Goal: Task Accomplishment & Management: Manage account settings

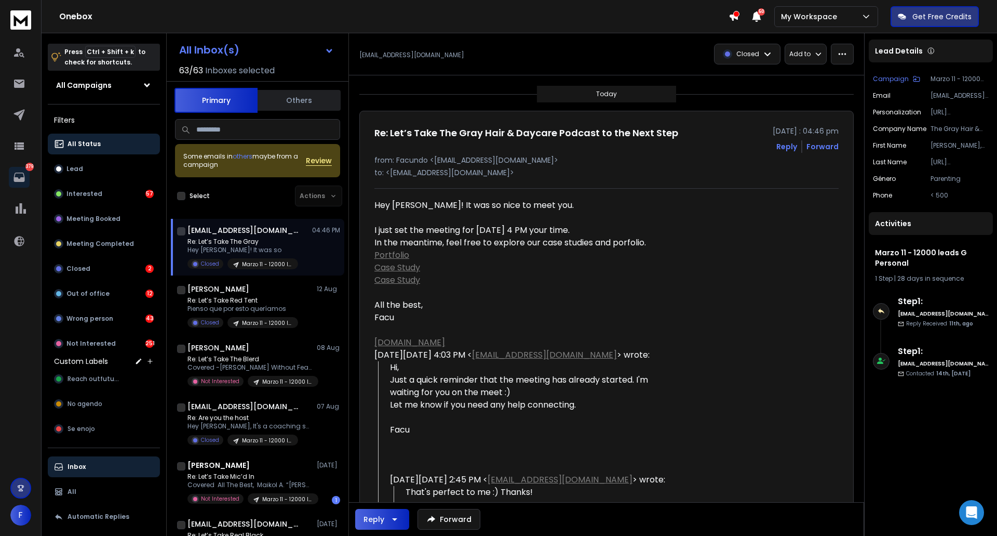
click at [212, 134] on input at bounding box center [257, 129] width 165 height 21
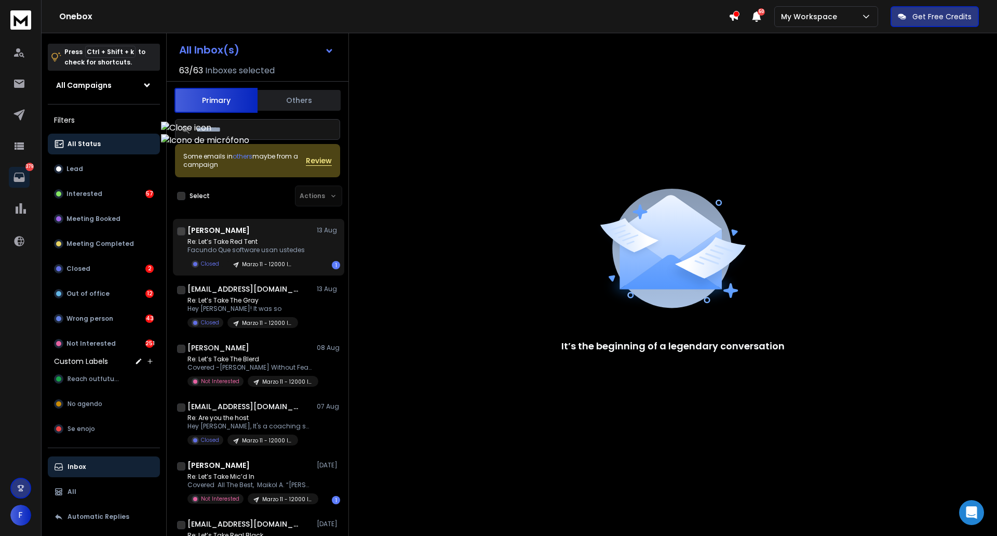
click at [236, 236] on div "[PERSON_NAME] [DATE] Re: Let’s Take Red Tent Facundo Que software usan ustedes …" at bounding box center [264, 247] width 153 height 44
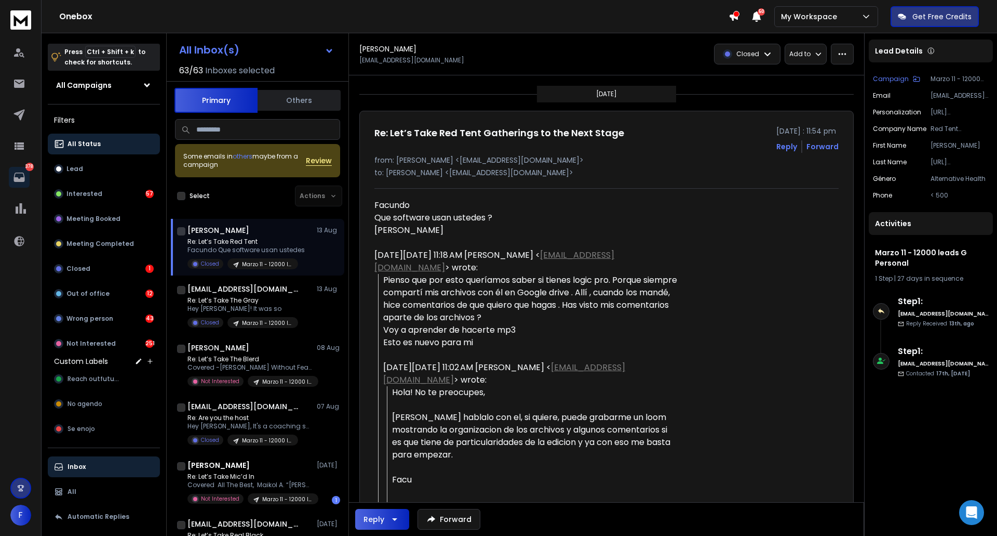
click at [370, 512] on button "Reply" at bounding box center [382, 519] width 54 height 21
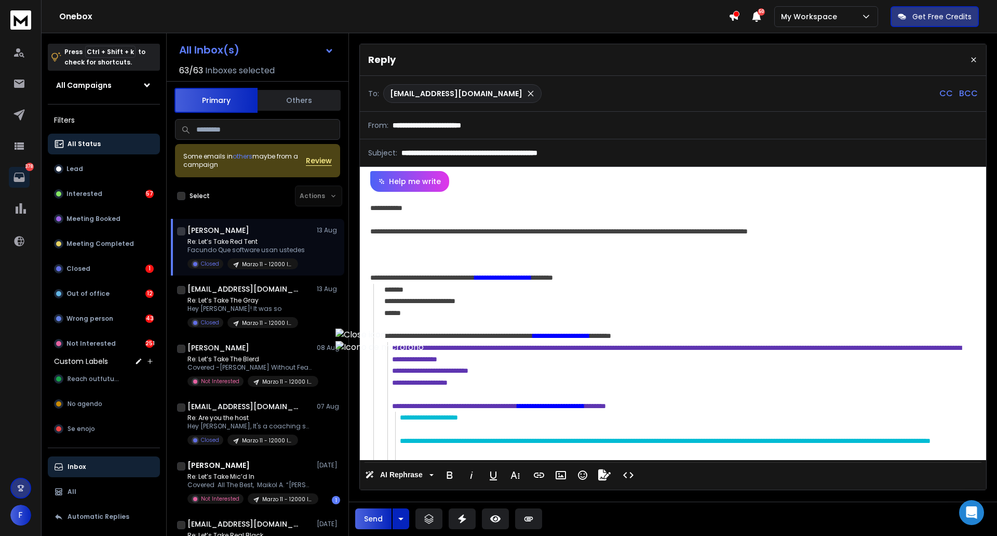
click at [850, 231] on div "**********" at bounding box center [667, 225] width 595 height 47
click at [869, 259] on div at bounding box center [673, 254] width 606 height 11
click at [864, 244] on div "**********" at bounding box center [667, 225] width 595 height 47
click at [860, 253] on div at bounding box center [673, 254] width 606 height 11
click at [859, 265] on div at bounding box center [673, 265] width 606 height 11
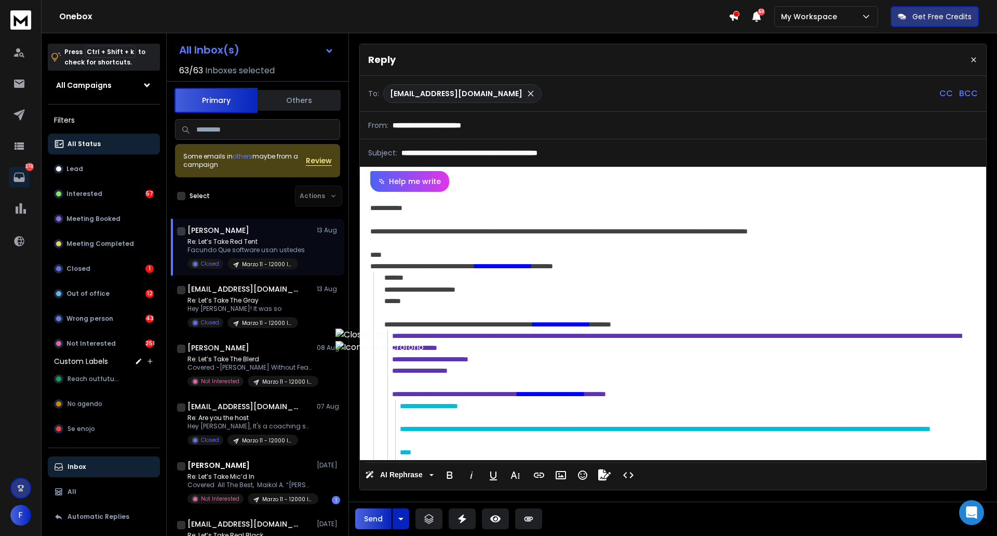
click at [372, 519] on button "Send" at bounding box center [373, 518] width 36 height 21
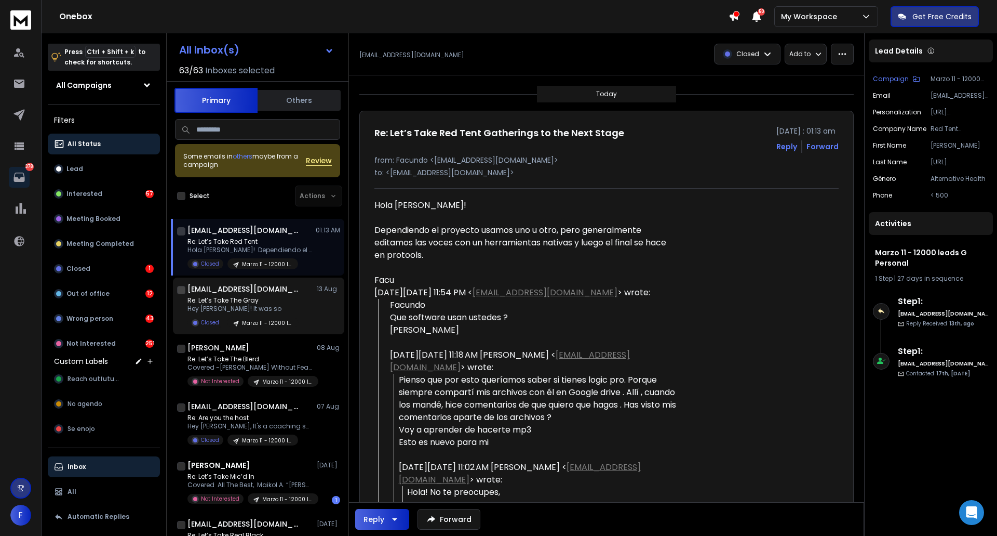
click at [262, 310] on p "Hey [PERSON_NAME]! It was so" at bounding box center [243, 308] width 111 height 8
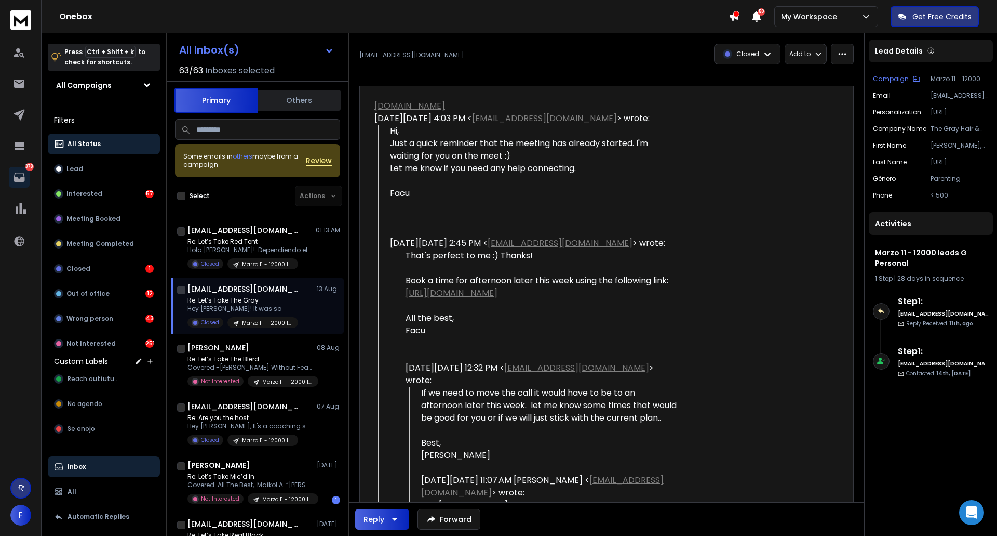
scroll to position [364, 0]
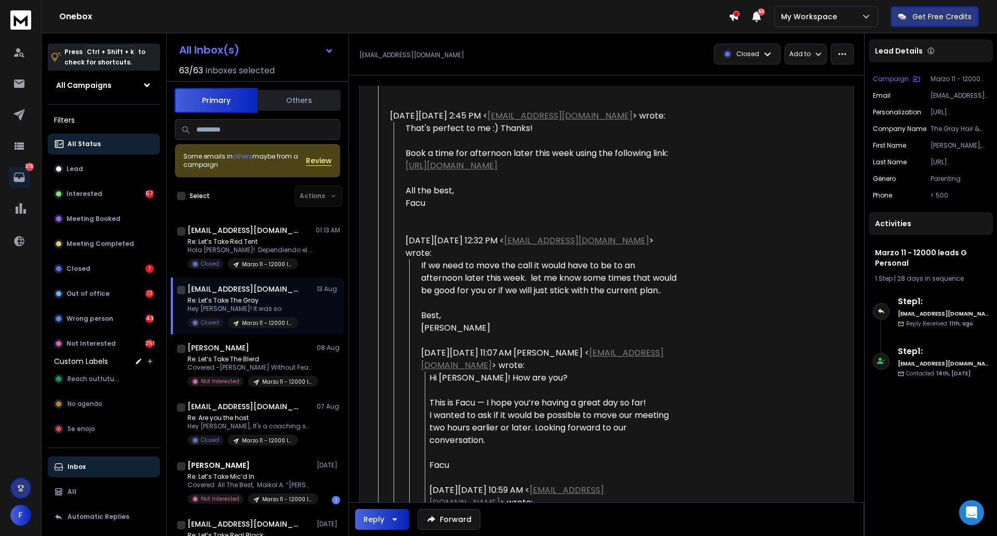
click at [962, 143] on p "[PERSON_NAME], [PERSON_NAME]" at bounding box center [960, 145] width 58 height 8
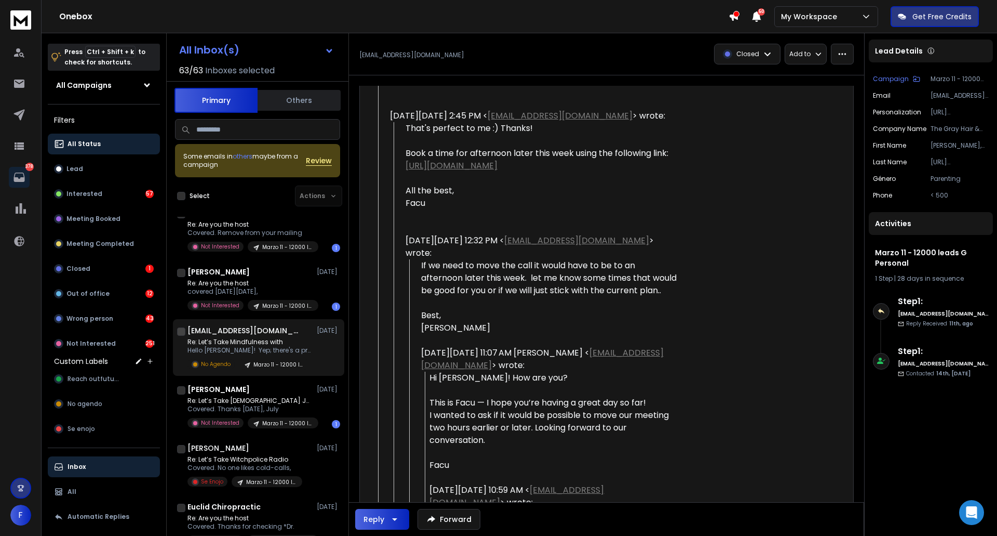
scroll to position [1195, 0]
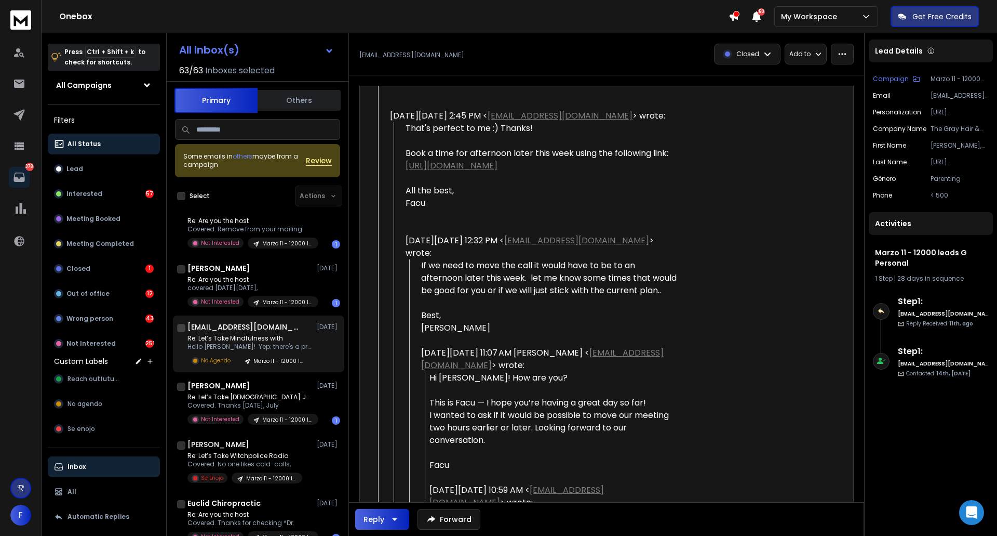
click at [311, 346] on div "Re: Let’s Take Mindfulness with Hello [PERSON_NAME]! Yep; there's a problem No …" at bounding box center [264, 350] width 153 height 32
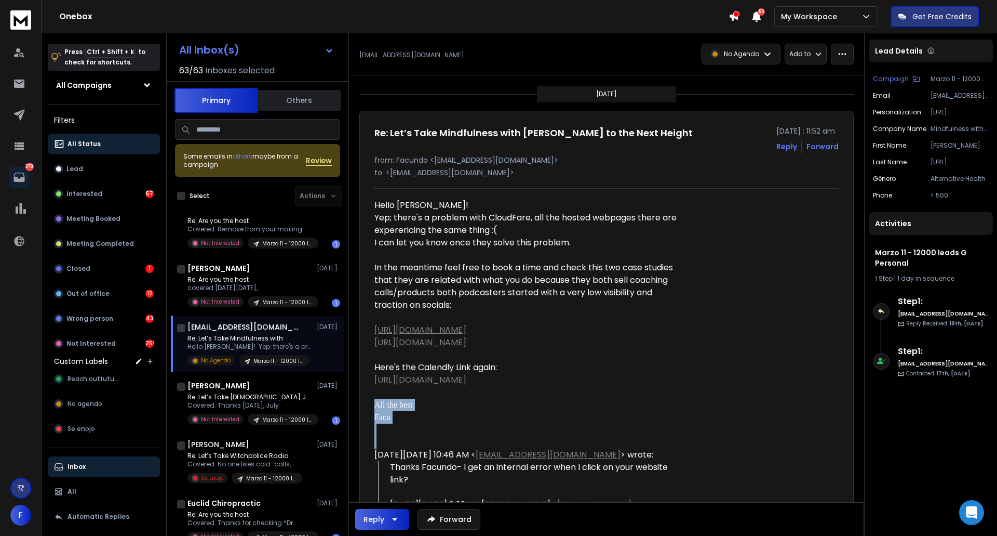
drag, startPoint x: 351, startPoint y: 406, endPoint x: 350, endPoint y: 436, distance: 30.1
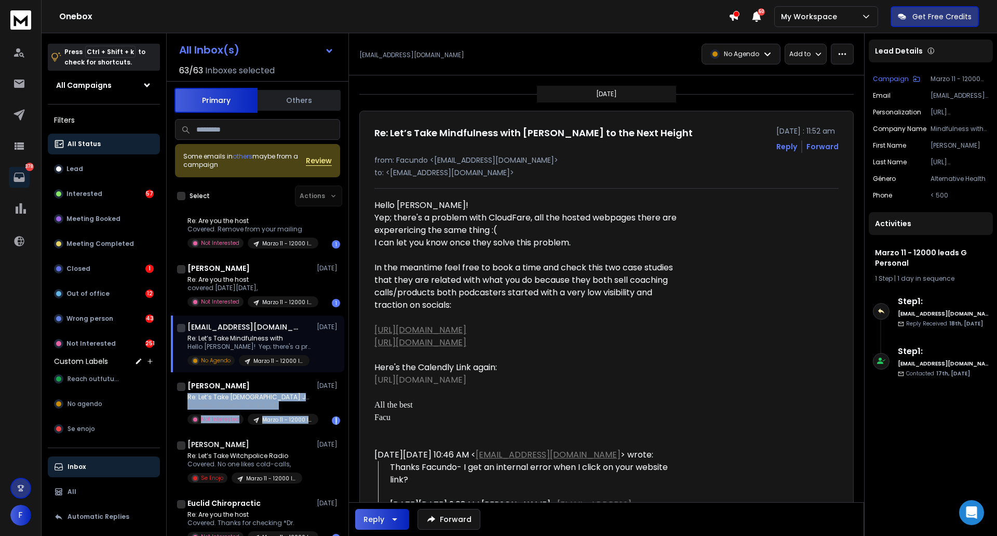
drag, startPoint x: 345, startPoint y: 389, endPoint x: 344, endPoint y: 417, distance: 27.6
click at [344, 417] on div "[EMAIL_ADDRESS][DOMAIN_NAME] 01:13 AM Re: Let’s Take Red Tent Hola [PERSON_NAME…" at bounding box center [258, 415] width 182 height 396
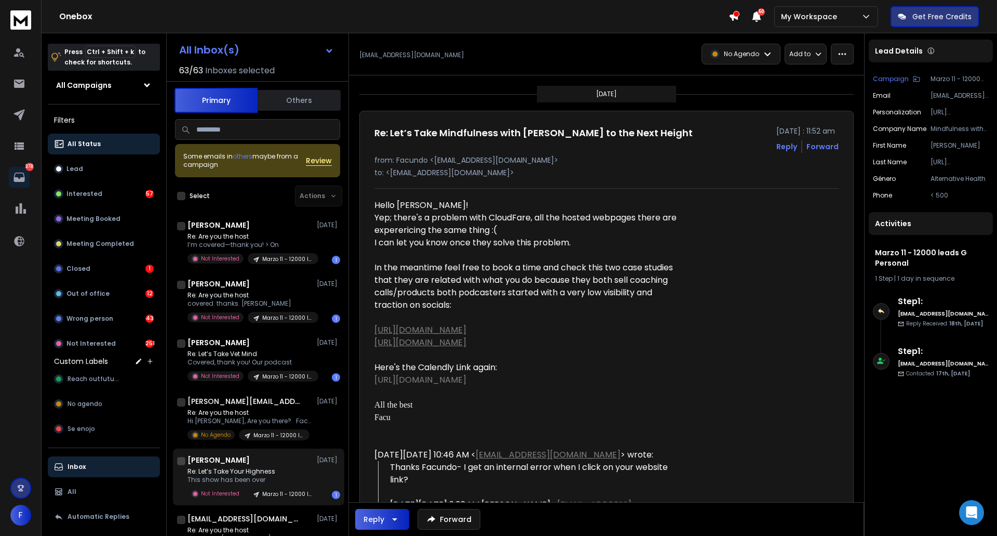
scroll to position [2385, 0]
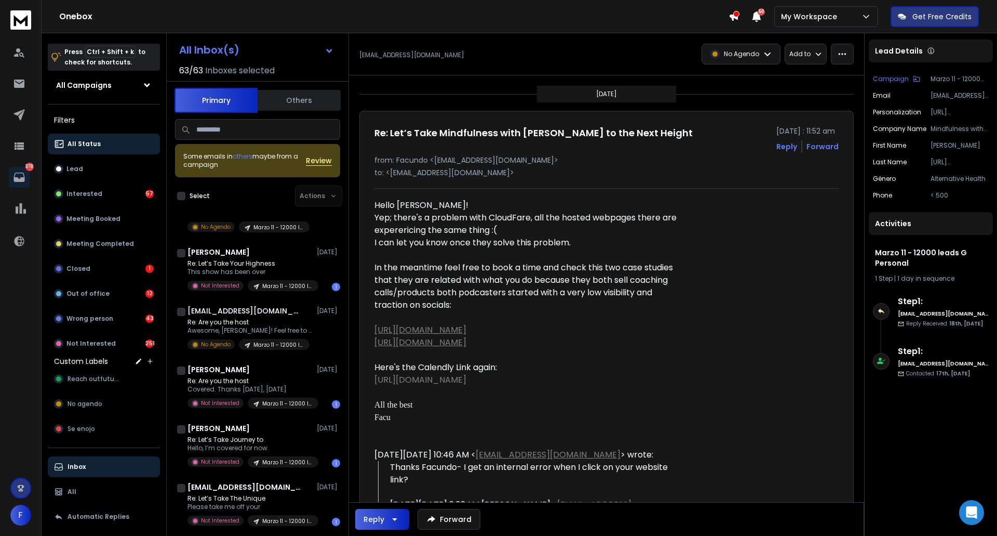
click at [104, 399] on div "No agendo" at bounding box center [79, 403] width 50 height 9
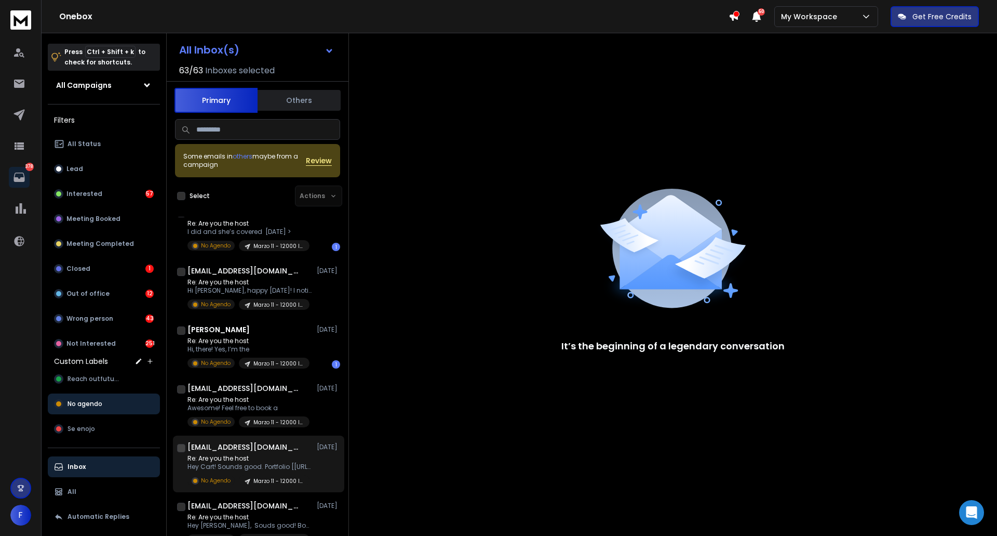
scroll to position [571, 0]
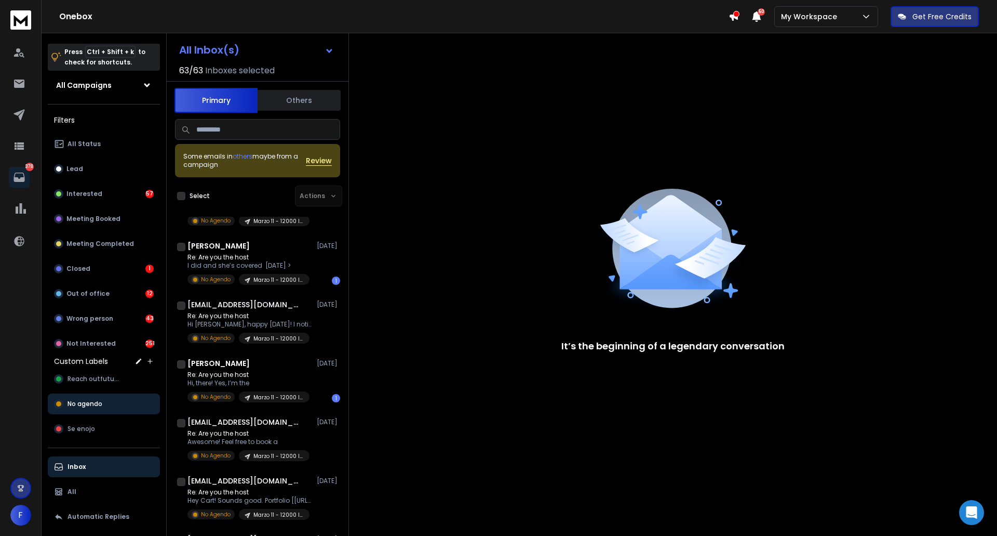
drag, startPoint x: 349, startPoint y: 318, endPoint x: 349, endPoint y: 328, distance: 9.4
click at [349, 328] on div "It’s the beginning of a legendary conversation" at bounding box center [673, 260] width 648 height 455
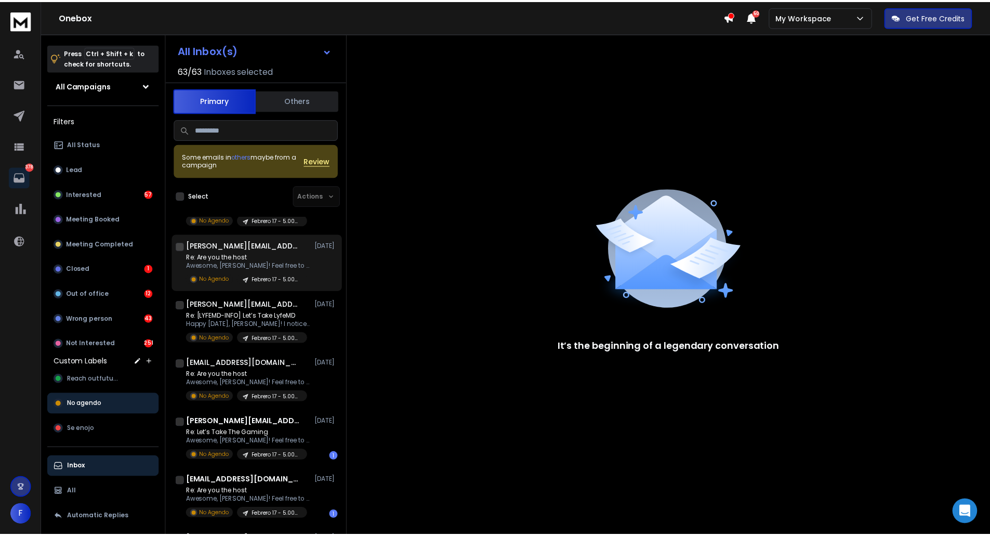
scroll to position [2611, 0]
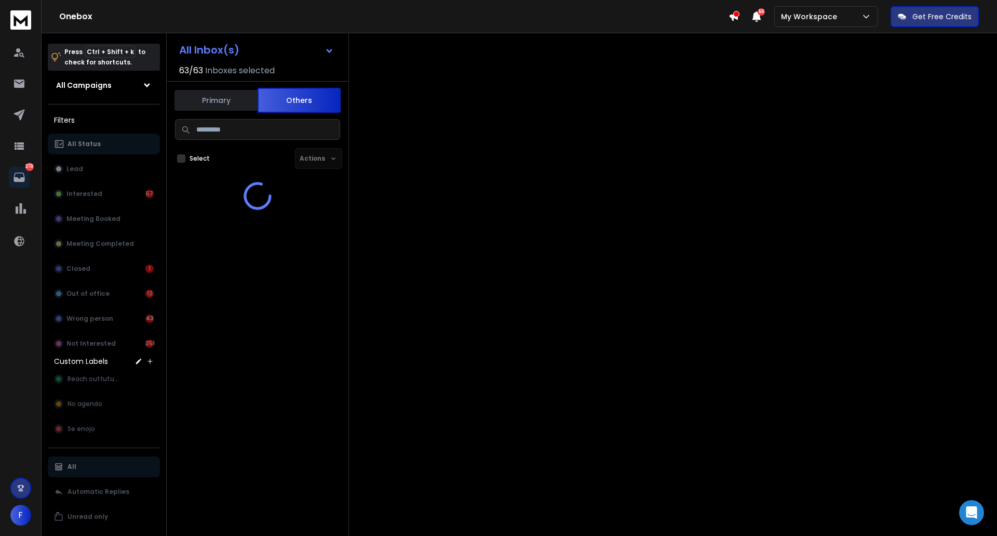
click at [279, 105] on button "Others" at bounding box center [299, 100] width 83 height 25
click at [213, 104] on button "Primary" at bounding box center [216, 100] width 83 height 25
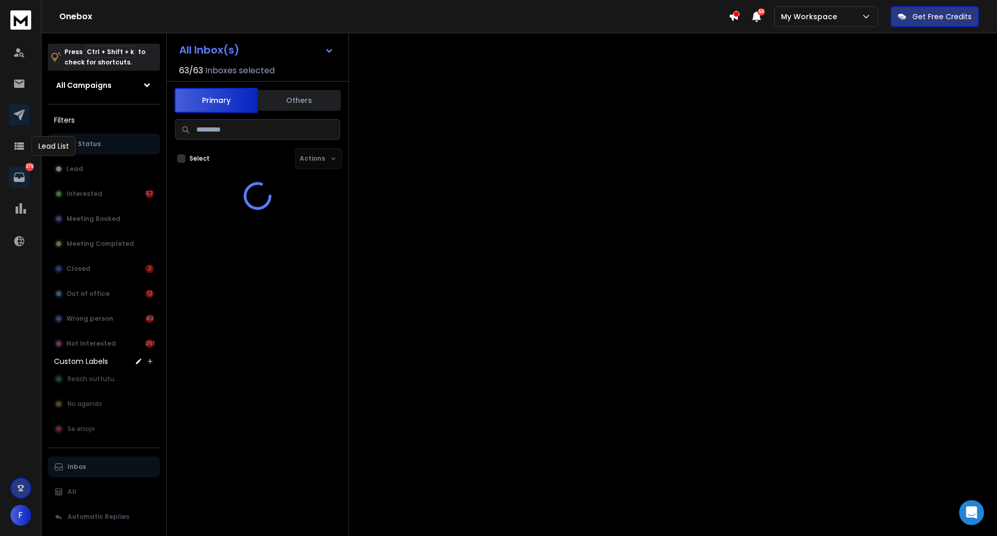
click at [21, 112] on icon at bounding box center [19, 115] width 12 height 12
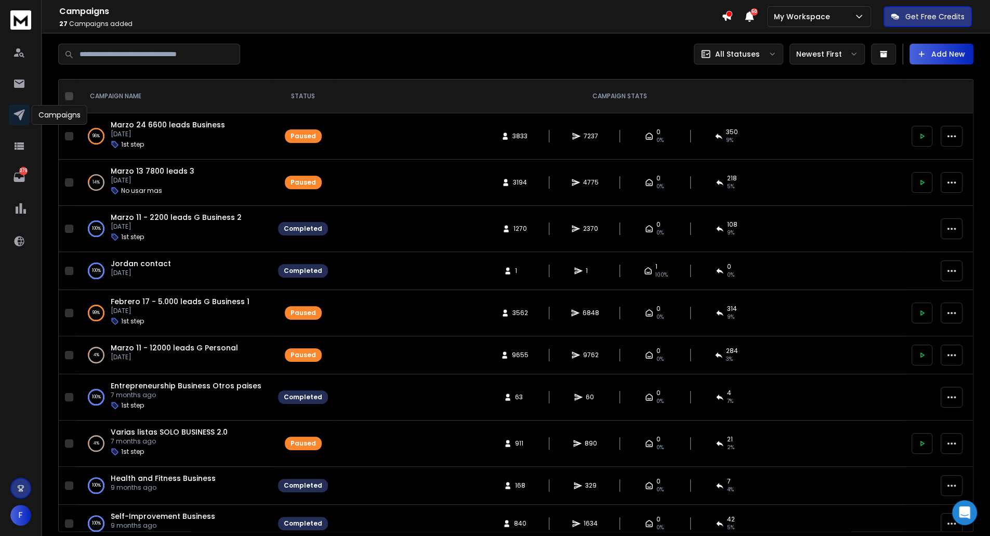
click at [212, 349] on span "Marzo 11 - 12000 leads G Personal" at bounding box center [174, 347] width 127 height 10
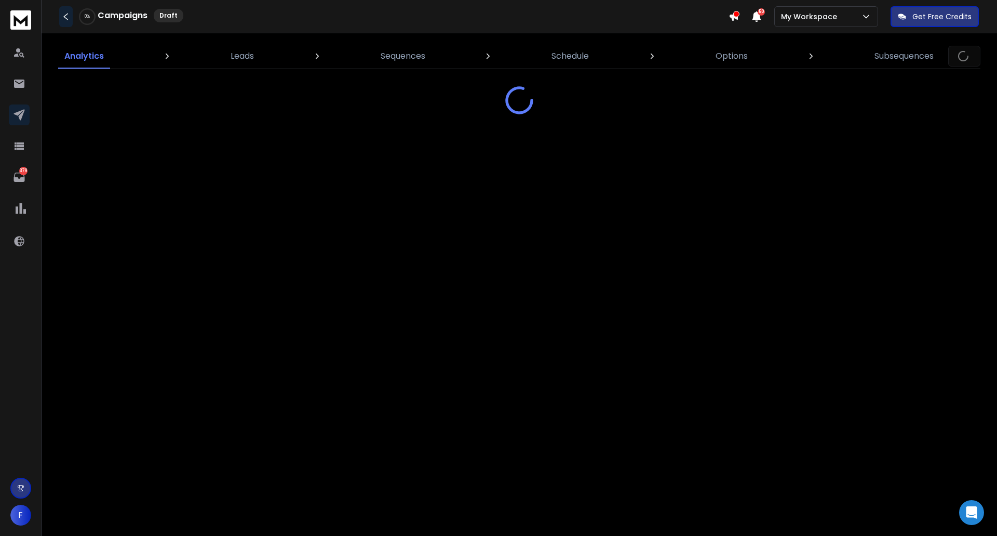
click at [65, 18] on icon at bounding box center [65, 16] width 4 height 7
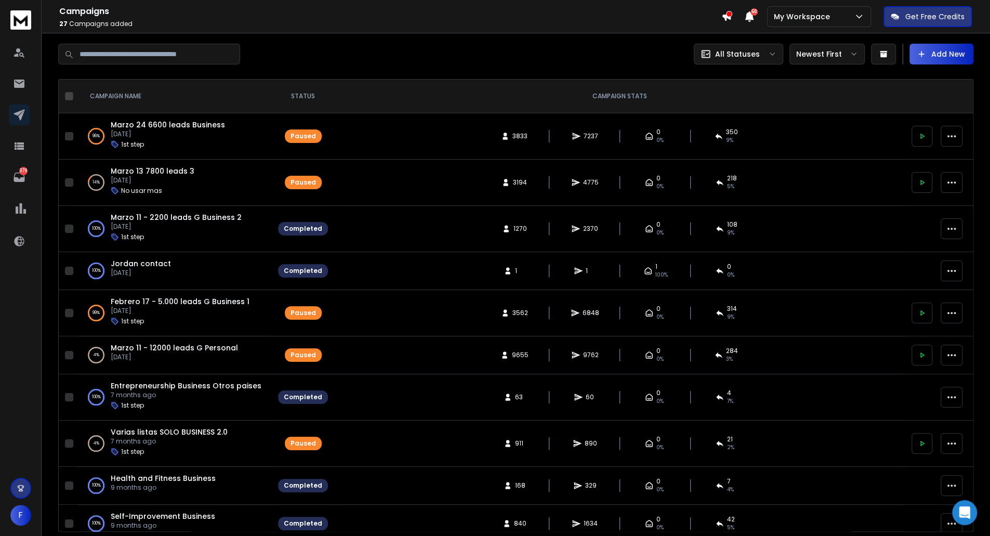
click at [215, 349] on span "Marzo 11 - 12000 leads G Personal" at bounding box center [174, 347] width 127 height 10
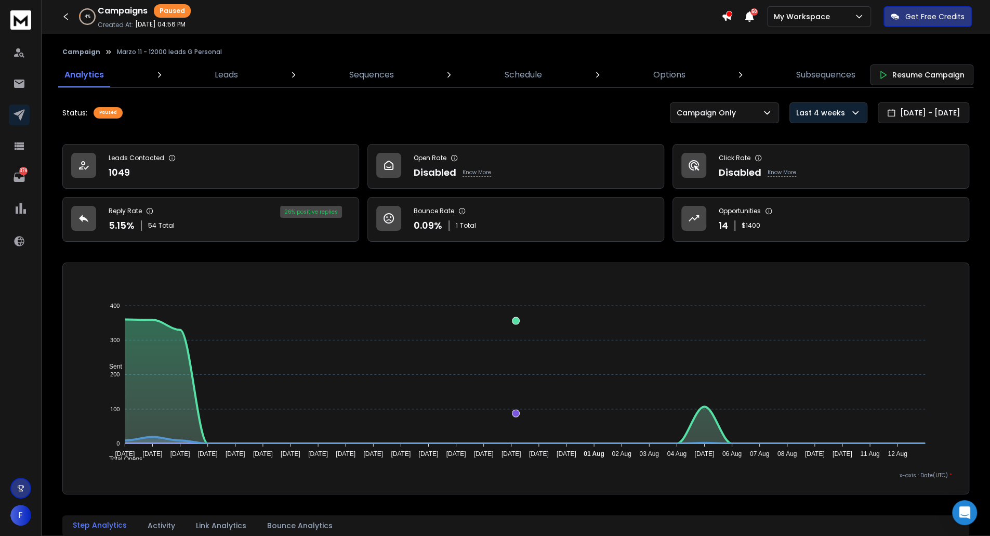
click at [799, 114] on p "Last 4 weeks" at bounding box center [822, 113] width 53 height 10
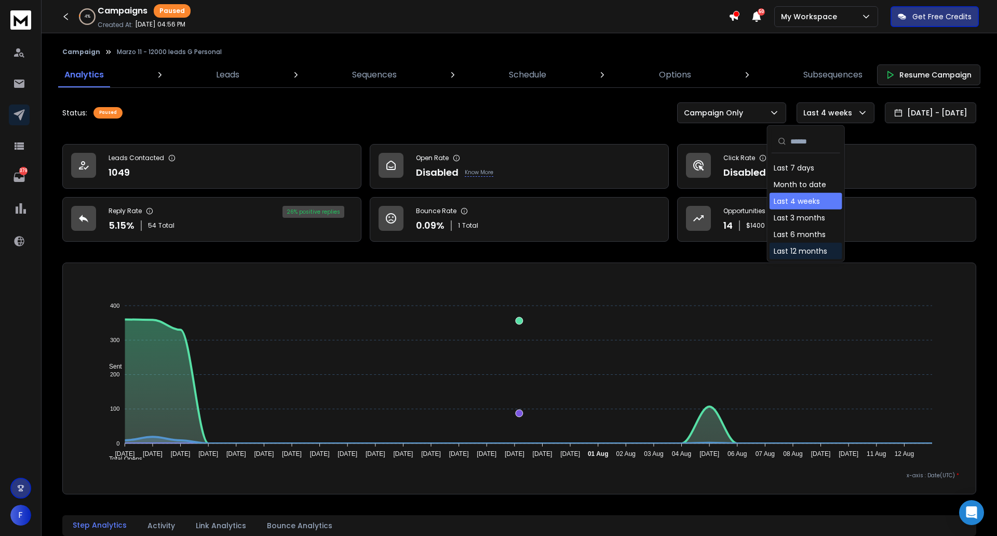
click at [792, 253] on div "Last 12 months" at bounding box center [801, 251] width 54 height 10
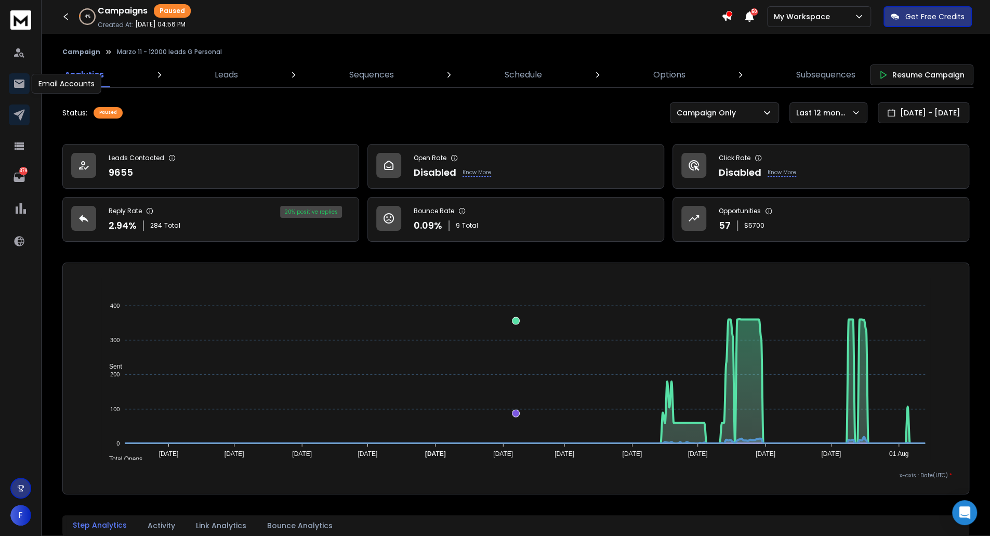
click at [21, 81] on icon at bounding box center [19, 83] width 10 height 8
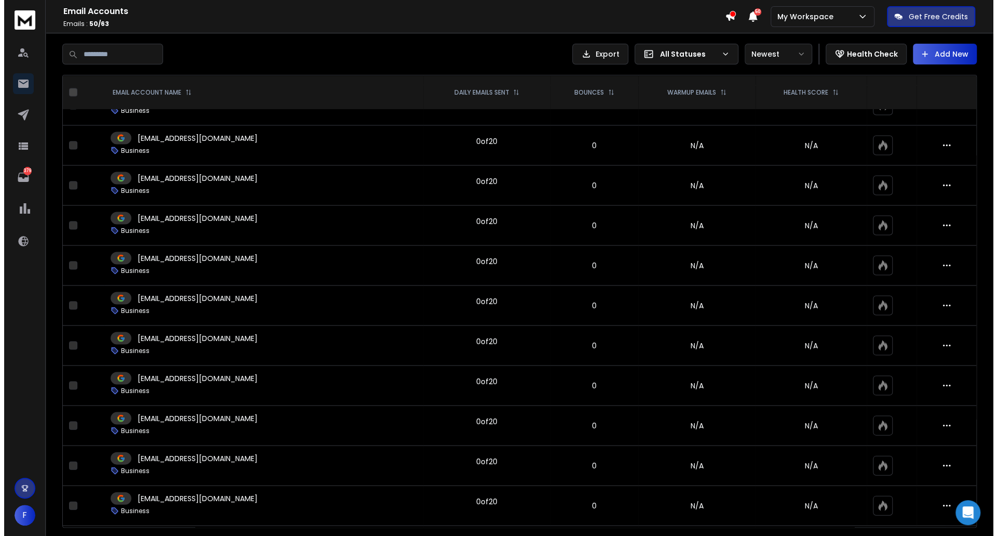
scroll to position [1586, 0]
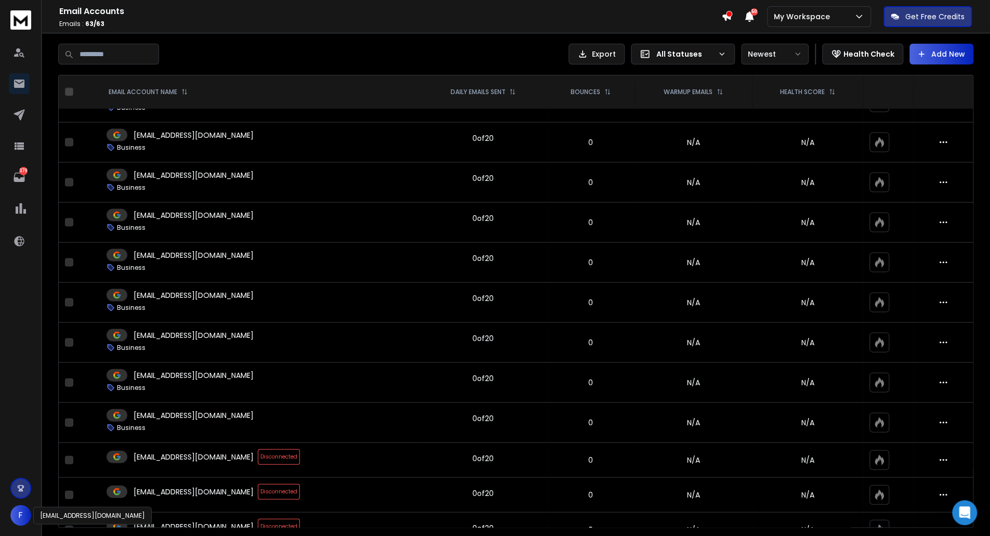
click at [23, 513] on span "F" at bounding box center [20, 514] width 21 height 21
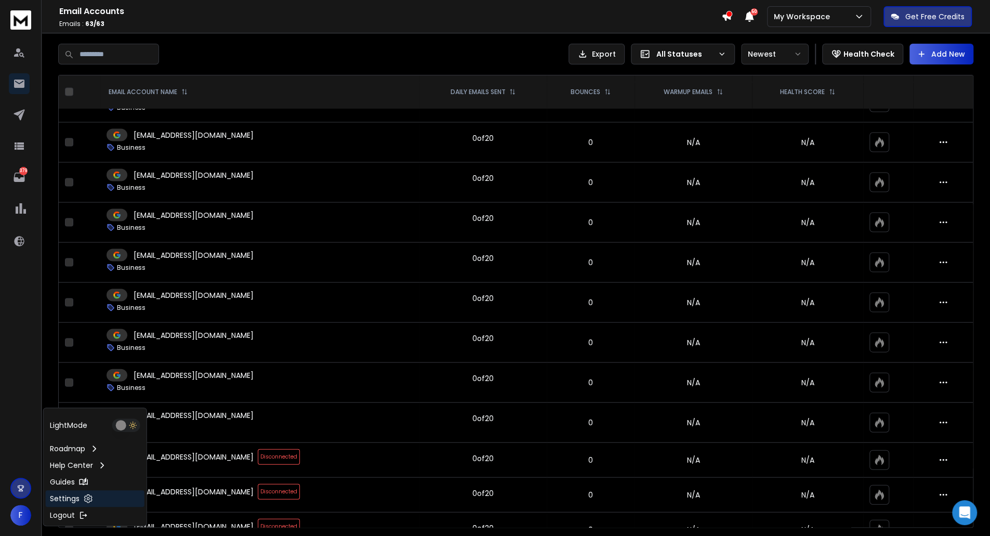
click at [79, 501] on div "Settings" at bounding box center [95, 498] width 99 height 17
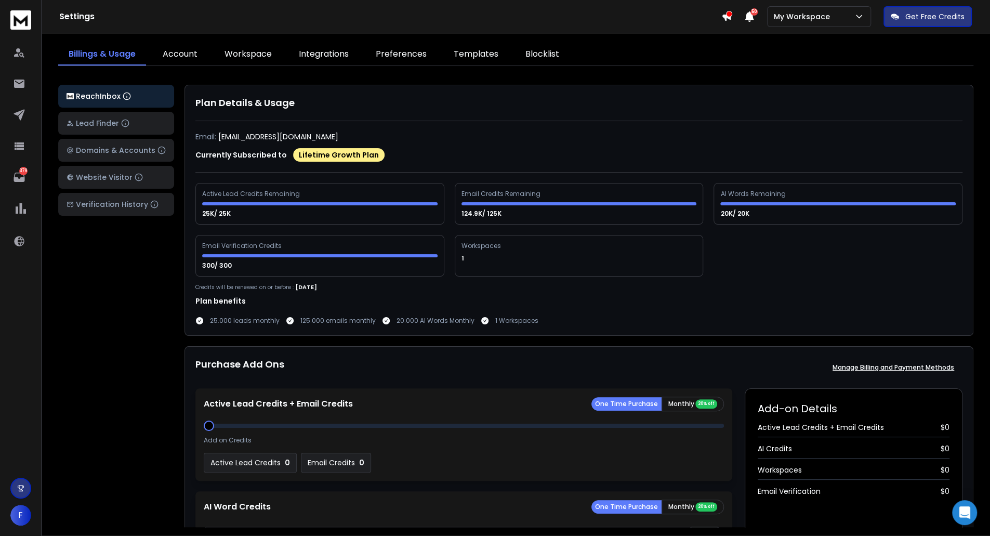
click at [530, 46] on link "Blocklist" at bounding box center [542, 55] width 55 height 22
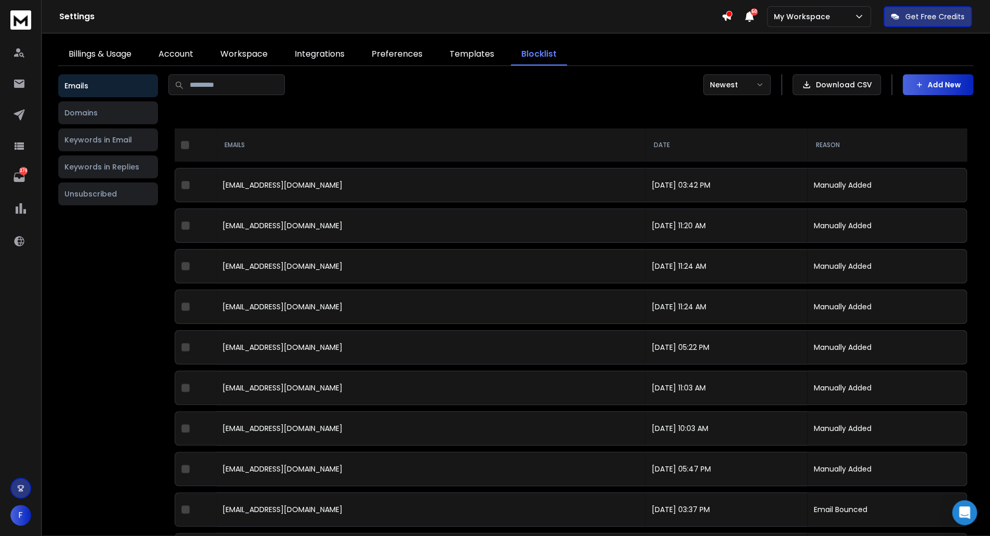
click at [137, 109] on button "Domains" at bounding box center [108, 112] width 100 height 23
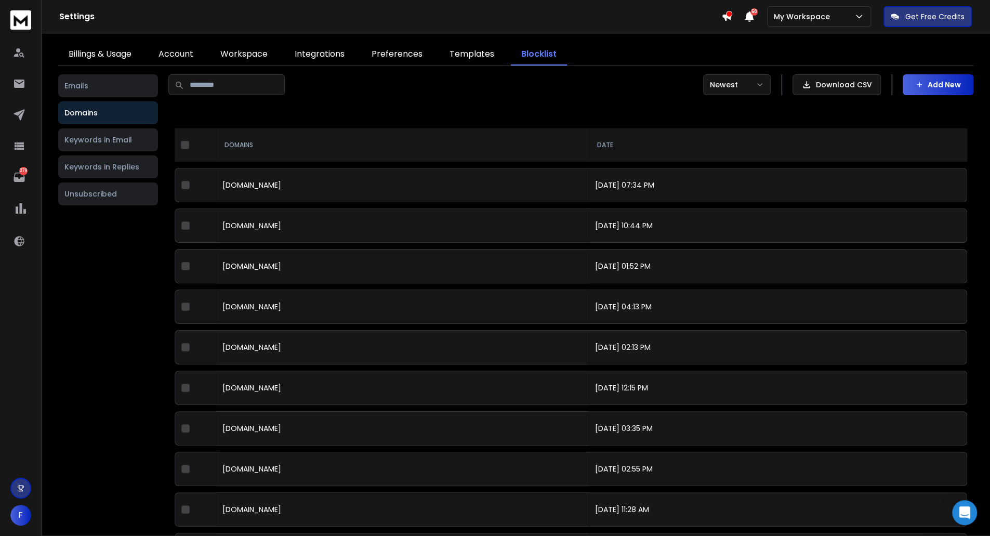
click at [125, 145] on email "Keywords in Email" at bounding box center [108, 139] width 100 height 23
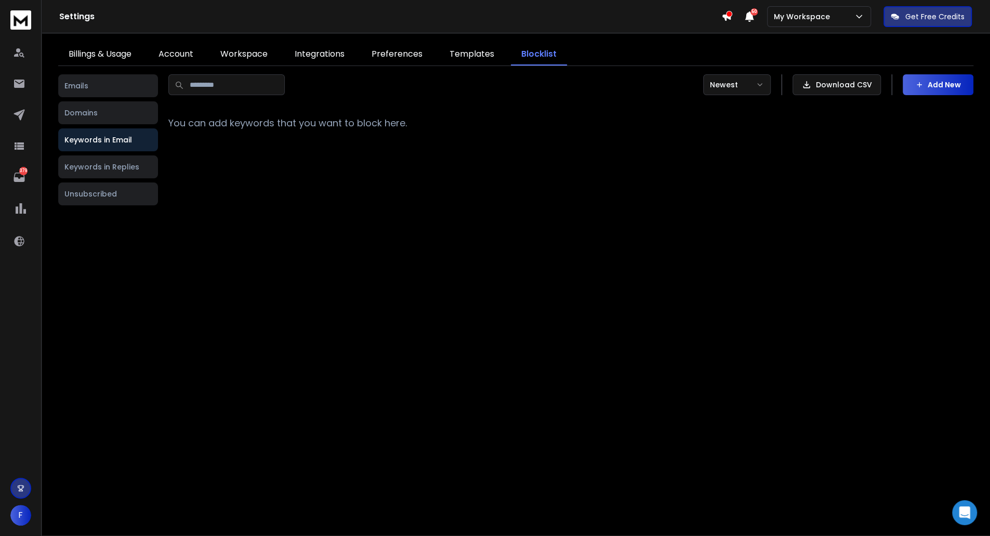
click at [119, 174] on replies "Keywords in Replies" at bounding box center [108, 166] width 100 height 23
click at [119, 189] on button "Unsubscribed" at bounding box center [108, 193] width 100 height 23
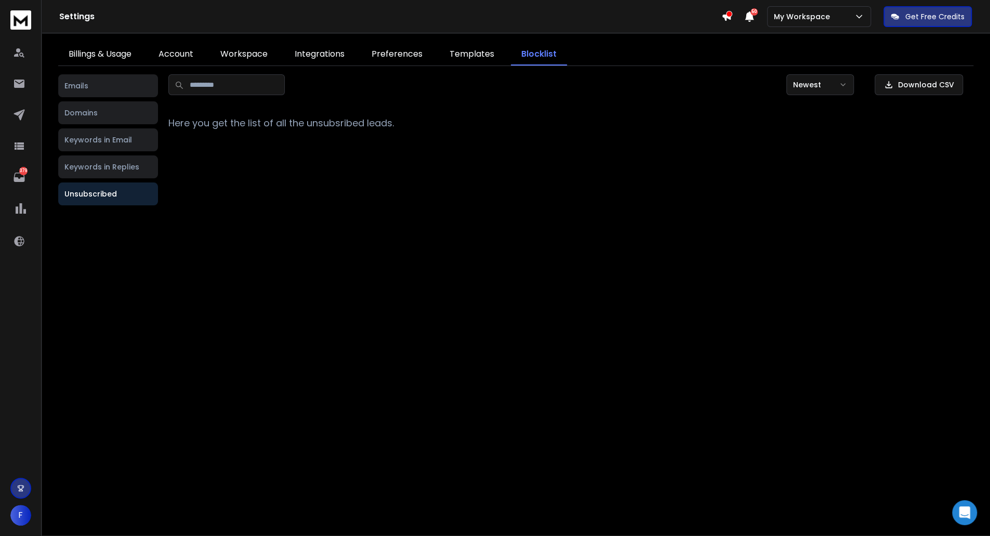
click at [119, 114] on button "Domains" at bounding box center [108, 112] width 100 height 23
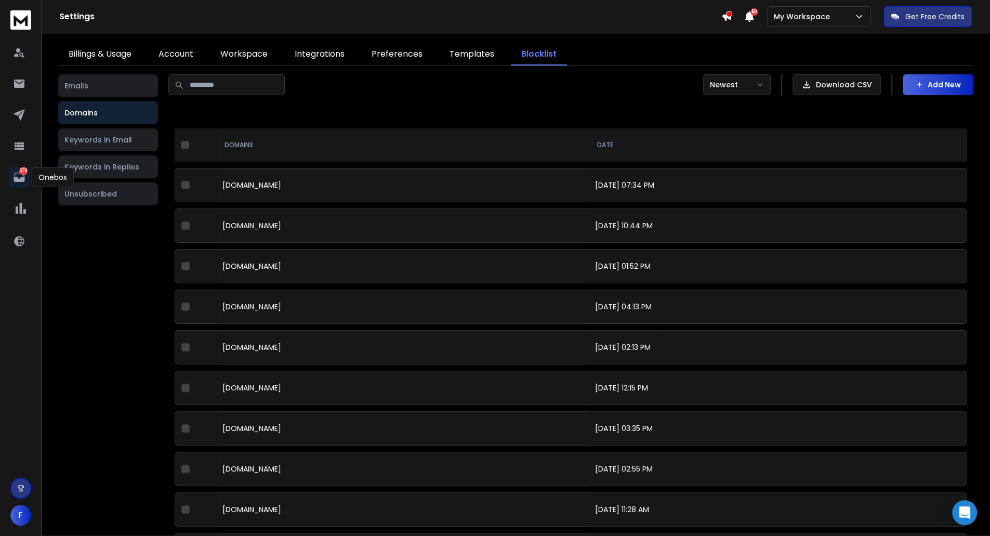
click at [12, 174] on link "379" at bounding box center [19, 177] width 21 height 21
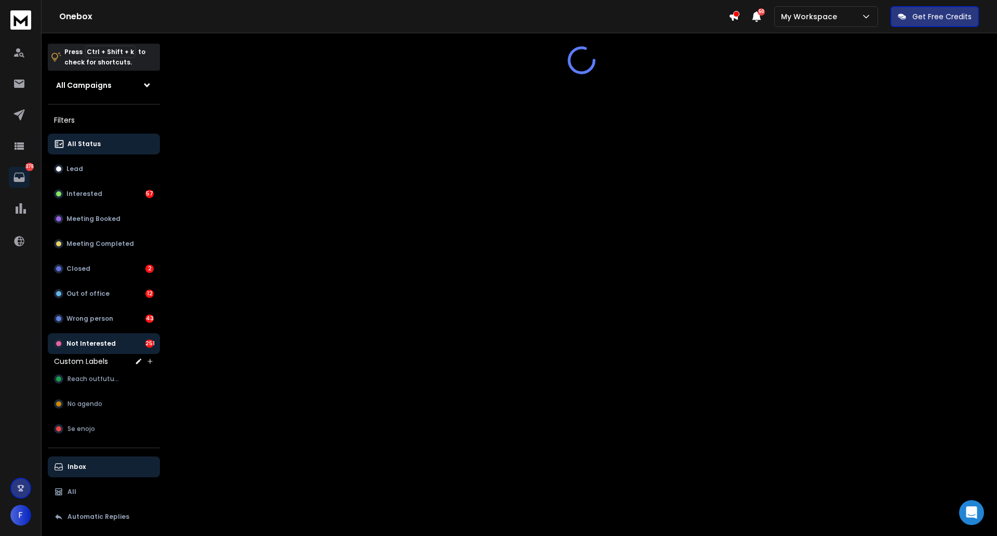
click at [112, 345] on button "Not Interested 251" at bounding box center [104, 343] width 112 height 21
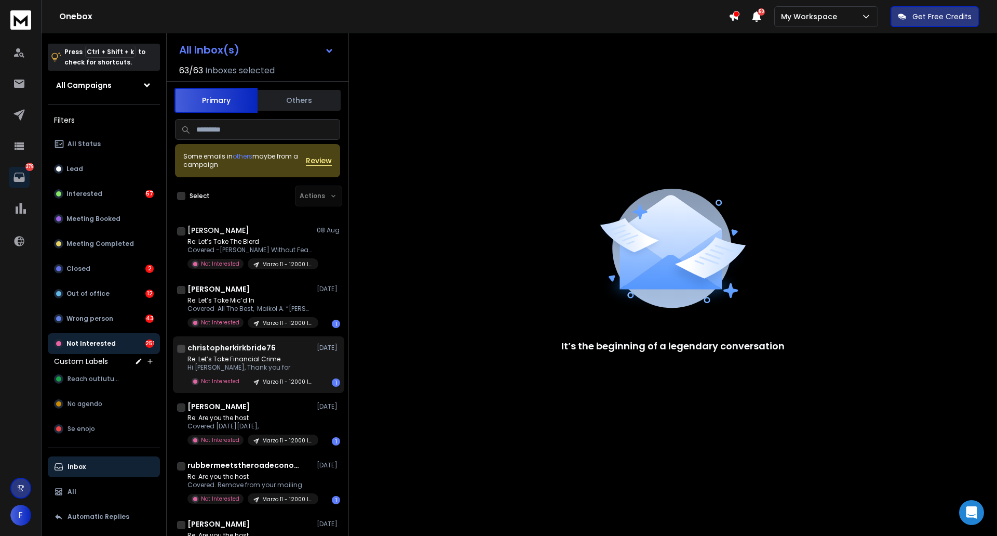
click at [257, 346] on h1 "christopherkirkbride76" at bounding box center [232, 347] width 88 height 10
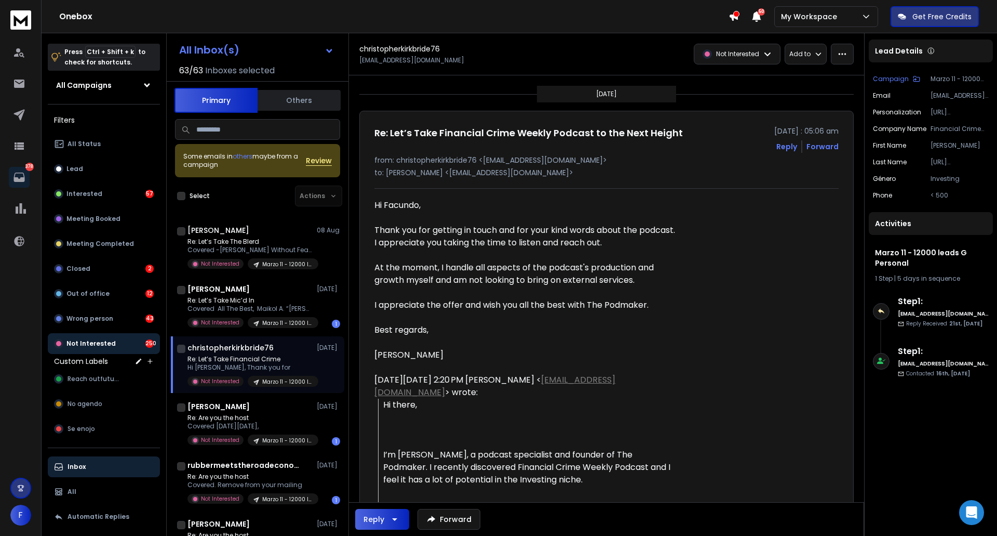
click at [840, 55] on icon "button" at bounding box center [842, 53] width 9 height 9
click at [826, 73] on div "Mark as unread" at bounding box center [812, 77] width 69 height 10
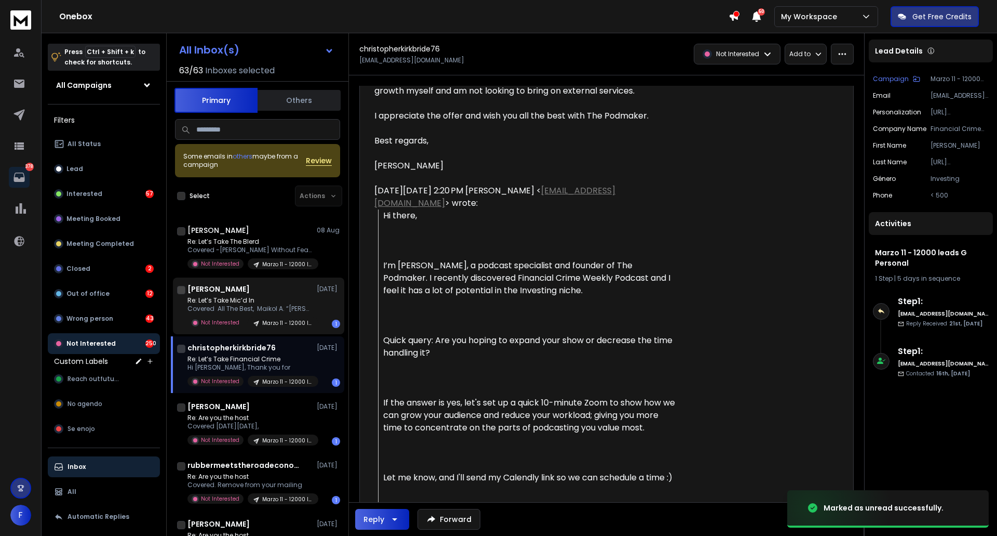
scroll to position [312, 0]
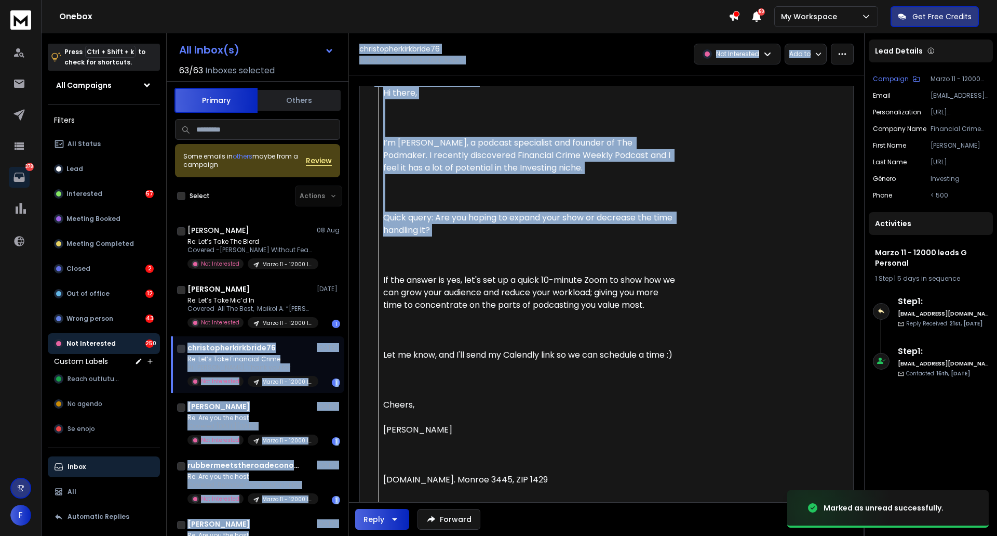
drag, startPoint x: 349, startPoint y: 243, endPoint x: 348, endPoint y: 287, distance: 44.7
click at [348, 316] on div "All Inbox(s) 63 / 63 Inboxes selected Primary Others Some emails in others mayb…" at bounding box center [581, 301] width 831 height 536
click at [357, 232] on div "[DATE] Re: Let’s Take Financial Crime Weekly Podcast to the Next Height [DATE] …" at bounding box center [606, 185] width 515 height 822
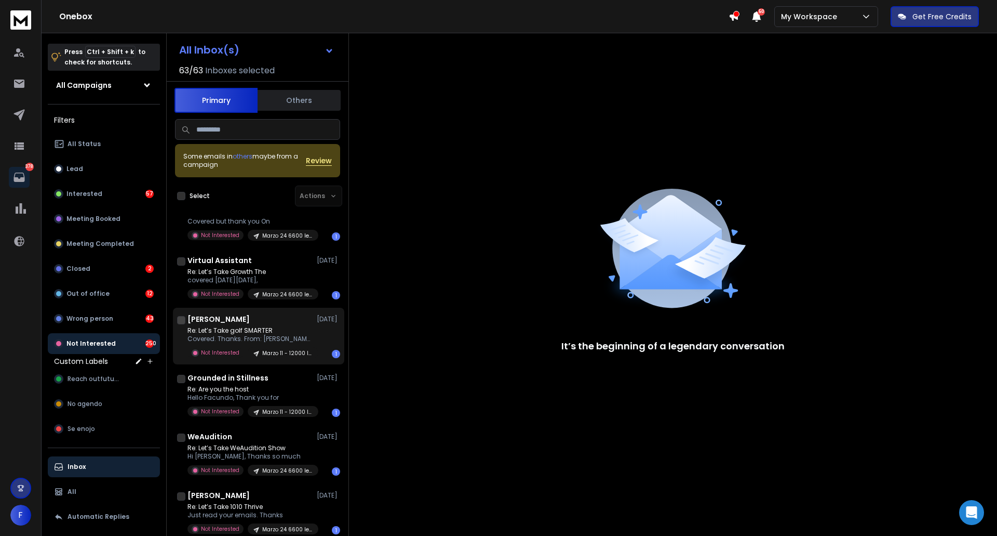
scroll to position [2929, 0]
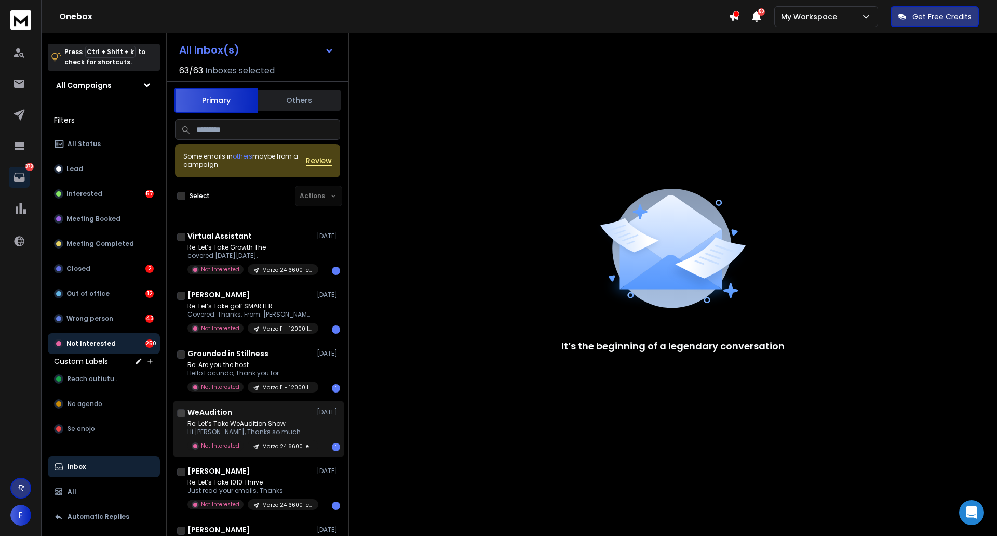
click at [285, 423] on p "Re: Let’s Take WeAudition Show" at bounding box center [250, 423] width 125 height 8
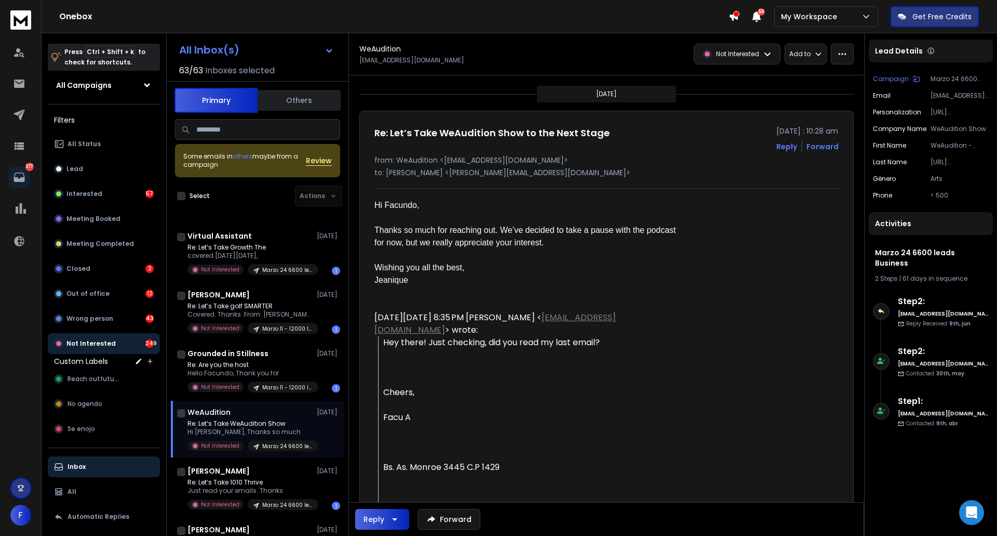
click at [845, 51] on icon "button" at bounding box center [842, 53] width 9 height 9
click at [831, 75] on div "Mark as unread" at bounding box center [812, 77] width 69 height 10
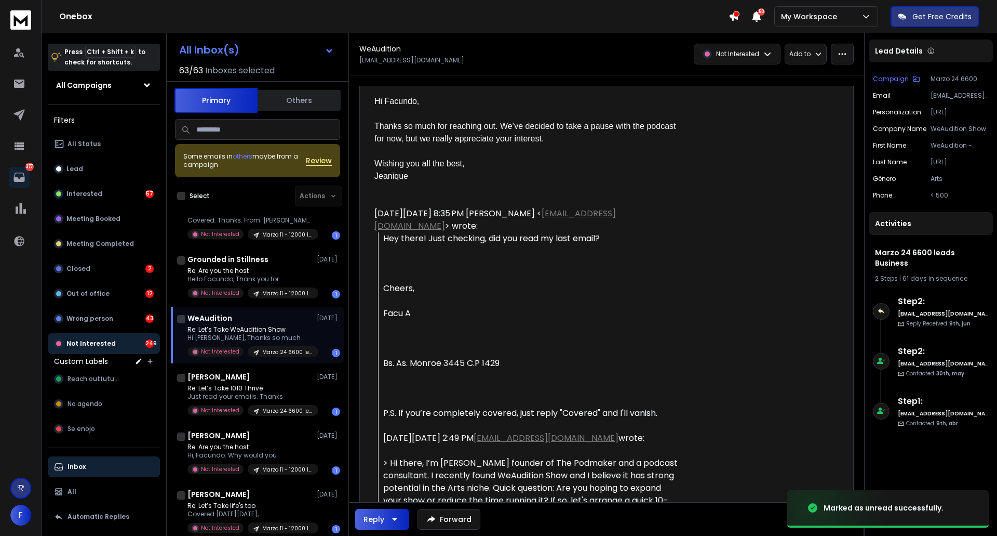
scroll to position [3033, 0]
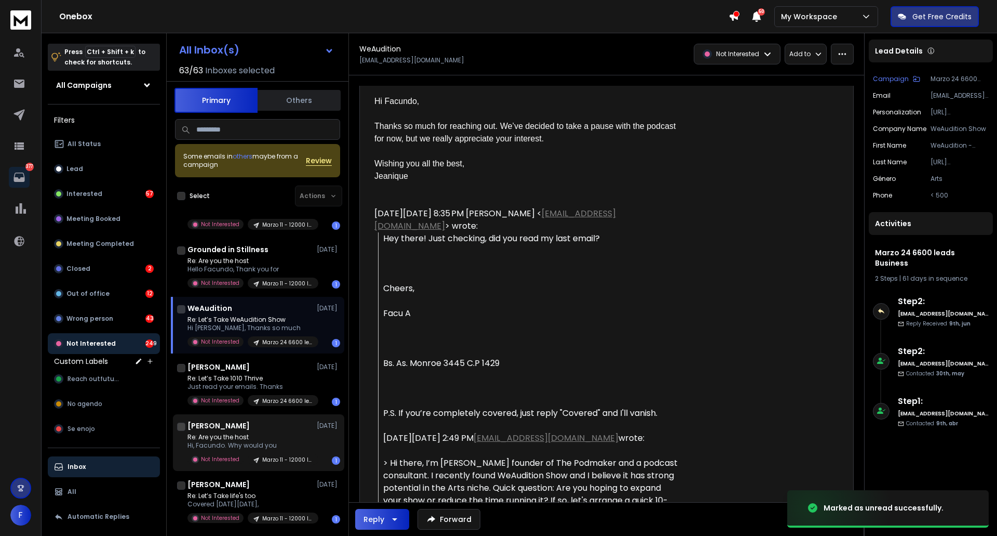
click at [301, 438] on p "Re: Are you the host" at bounding box center [250, 437] width 125 height 8
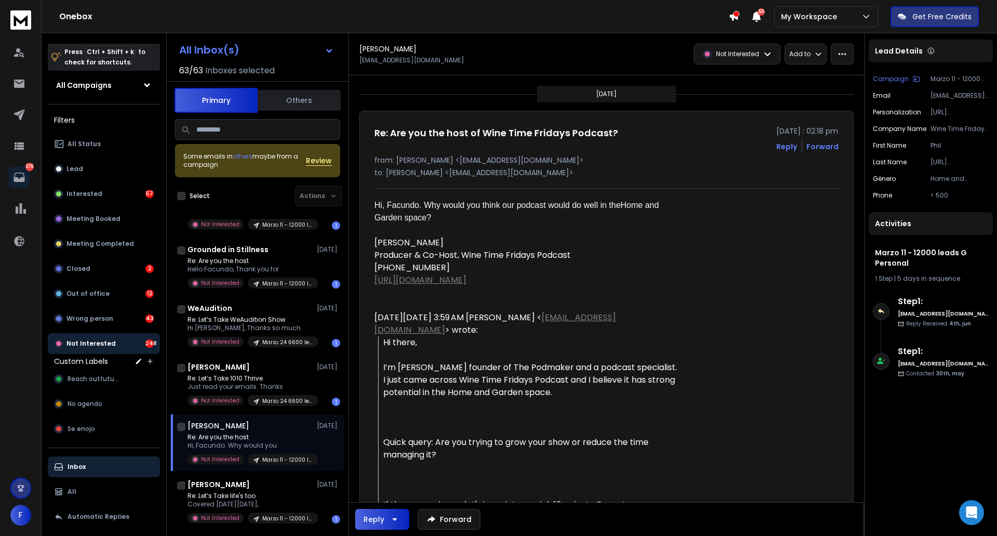
click at [843, 55] on icon "button" at bounding box center [842, 53] width 9 height 9
click at [833, 76] on div "Mark as unread" at bounding box center [812, 77] width 69 height 10
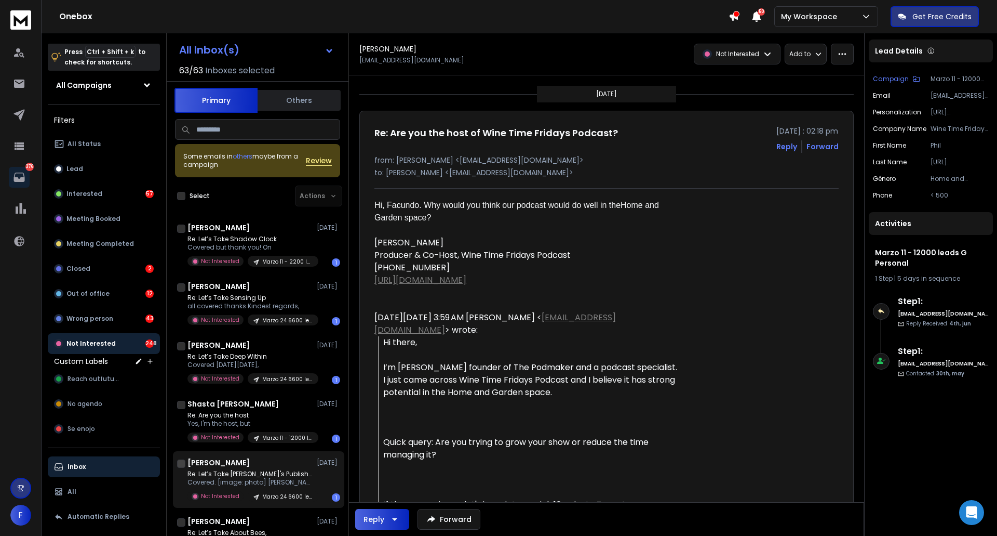
scroll to position [3708, 0]
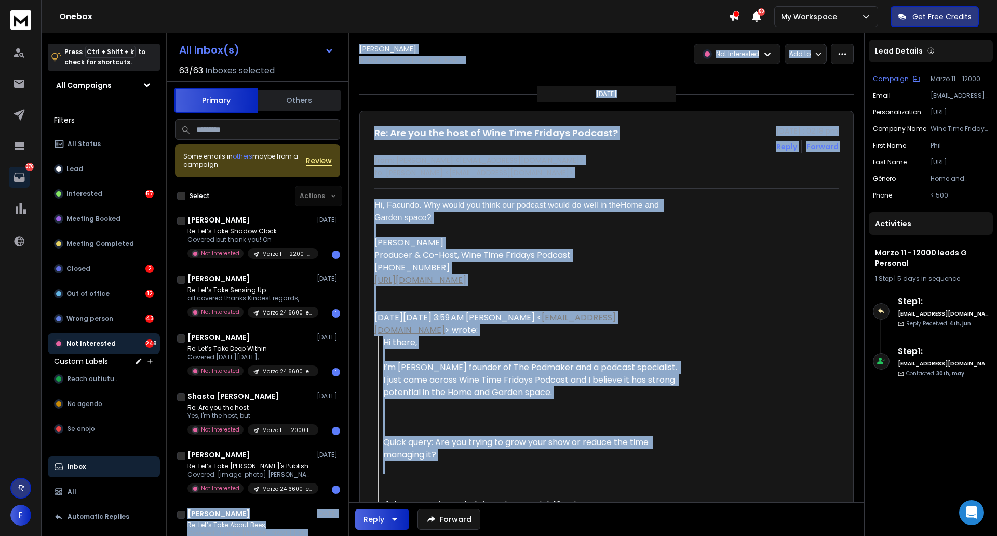
drag, startPoint x: 349, startPoint y: 474, endPoint x: 348, endPoint y: 499, distance: 24.4
click at [348, 499] on div "All Inbox(s) 63 / 63 Inboxes selected Primary Others Some emails in others mayb…" at bounding box center [581, 301] width 831 height 536
click at [359, 462] on div "[DATE] Re: Are you the host of Wine Time Fridays Podcast? [DATE] : 02:18 pm Rep…" at bounding box center [606, 459] width 515 height 747
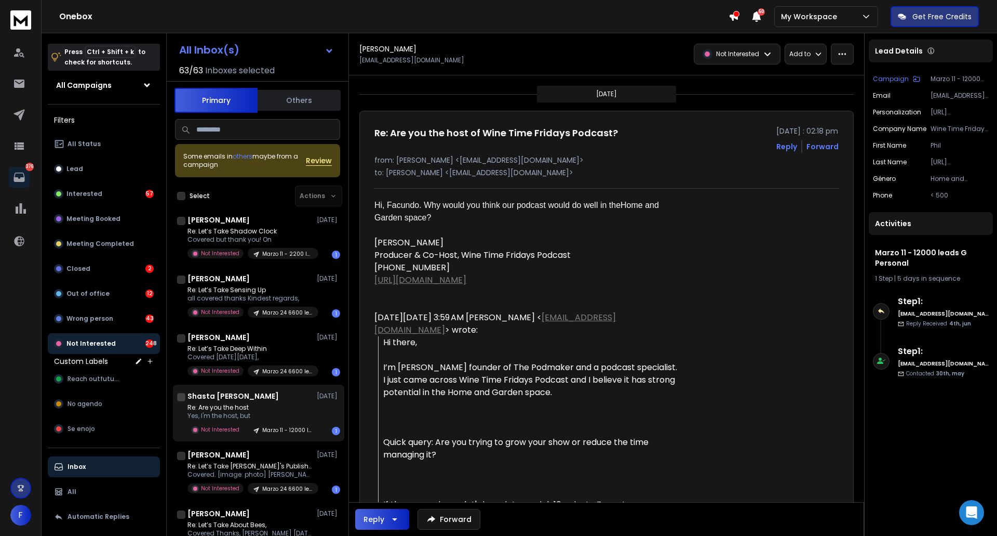
click at [281, 391] on div "Shasta [PERSON_NAME] [DATE]" at bounding box center [264, 396] width 153 height 10
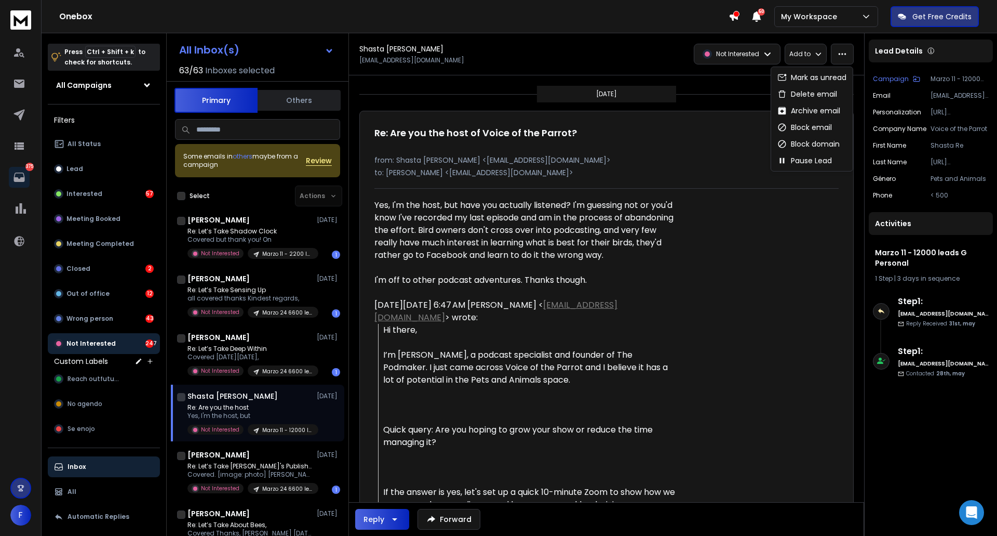
click at [844, 55] on icon "button" at bounding box center [842, 53] width 9 height 9
click at [824, 78] on div "Mark as unread" at bounding box center [812, 77] width 69 height 10
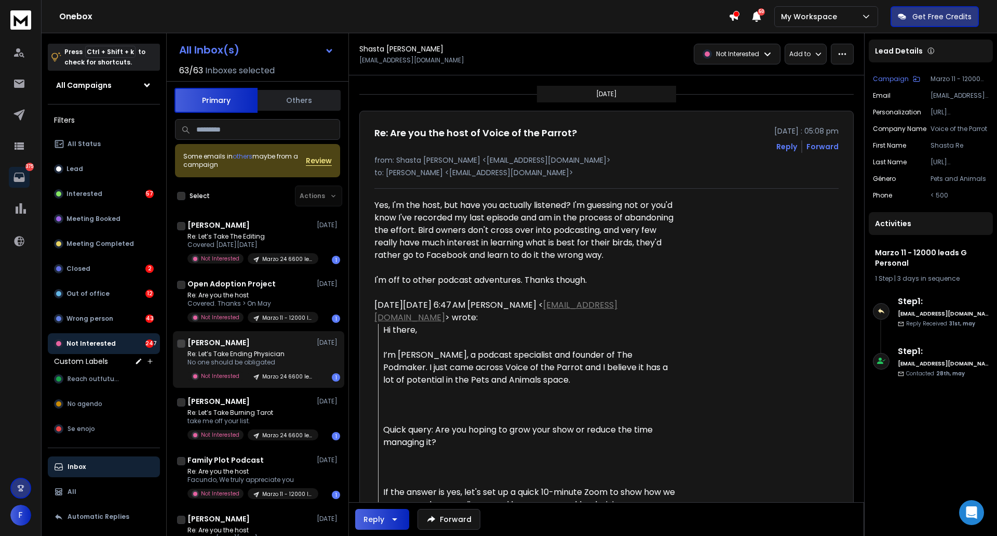
scroll to position [4176, 0]
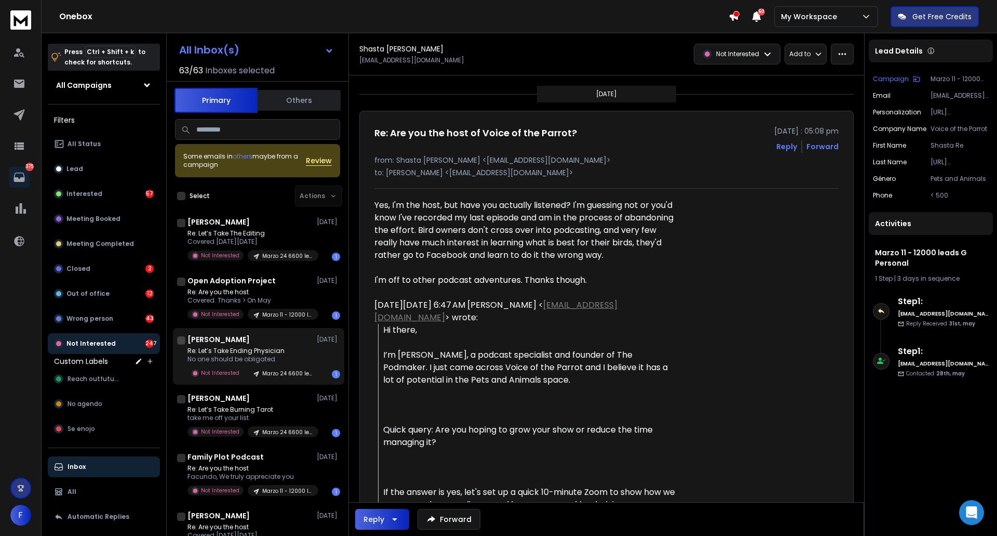
click at [243, 336] on div "[PERSON_NAME] [DATE]" at bounding box center [264, 339] width 153 height 10
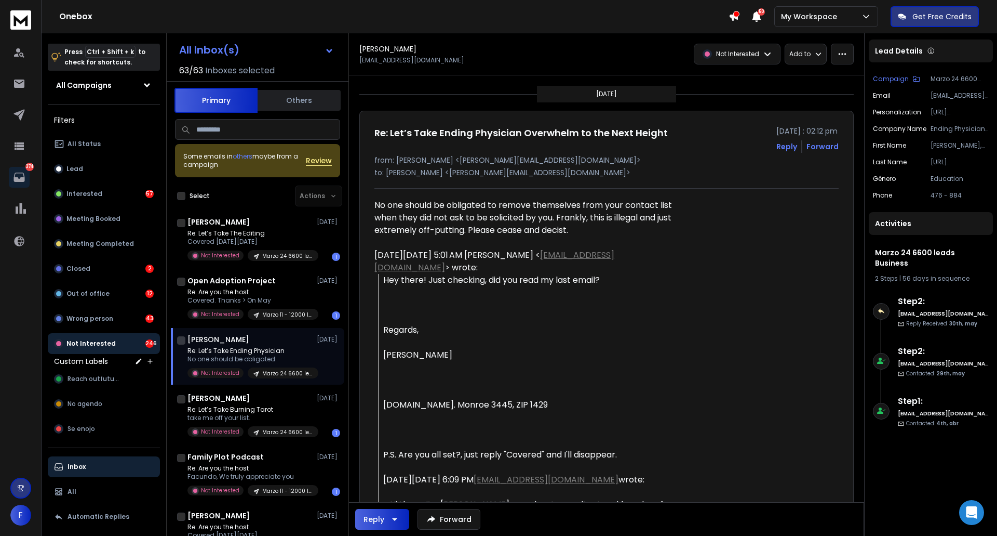
click at [737, 59] on div "Not Interested" at bounding box center [738, 54] width 86 height 20
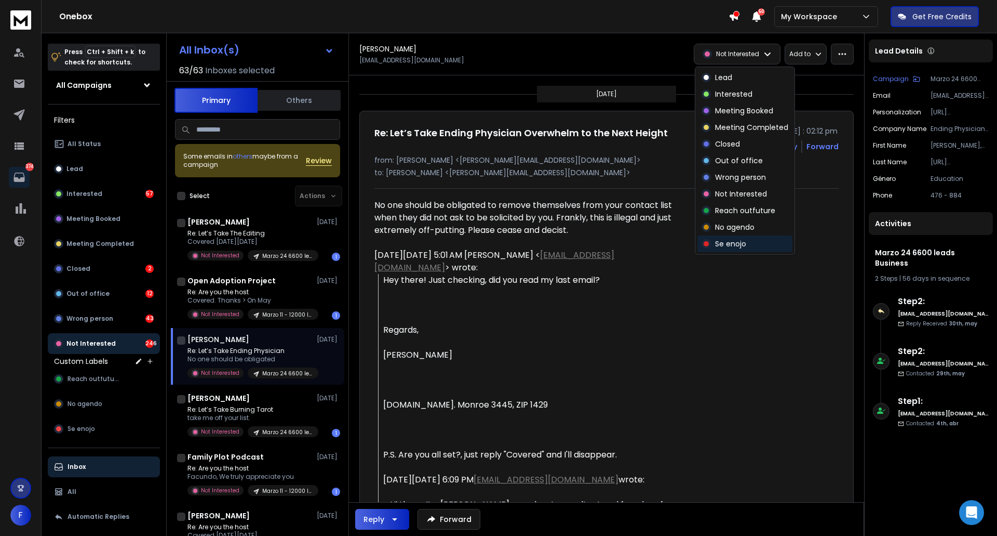
click at [742, 242] on p "Se enojo" at bounding box center [730, 243] width 31 height 10
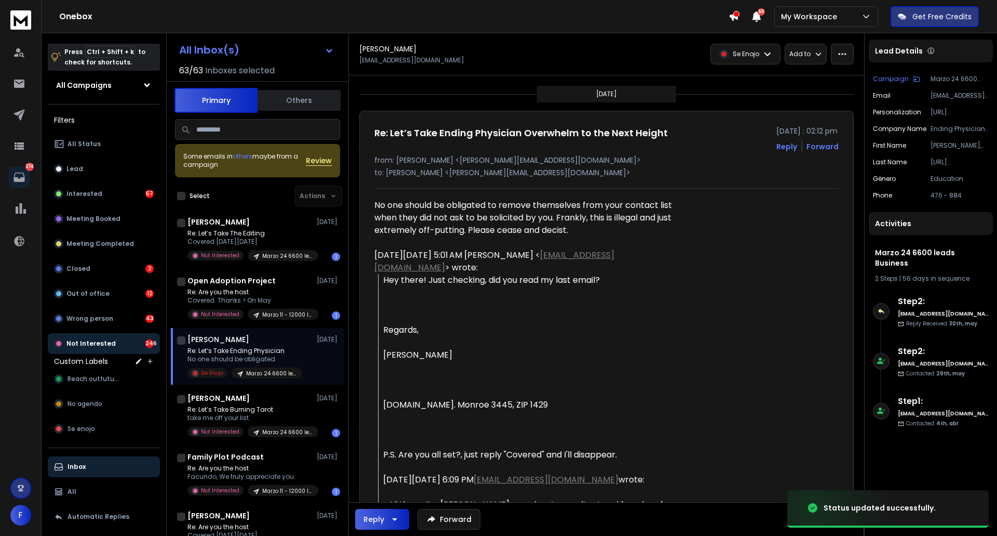
click at [840, 57] on icon "button" at bounding box center [842, 53] width 9 height 9
click at [802, 146] on div "Block domain" at bounding box center [809, 144] width 62 height 10
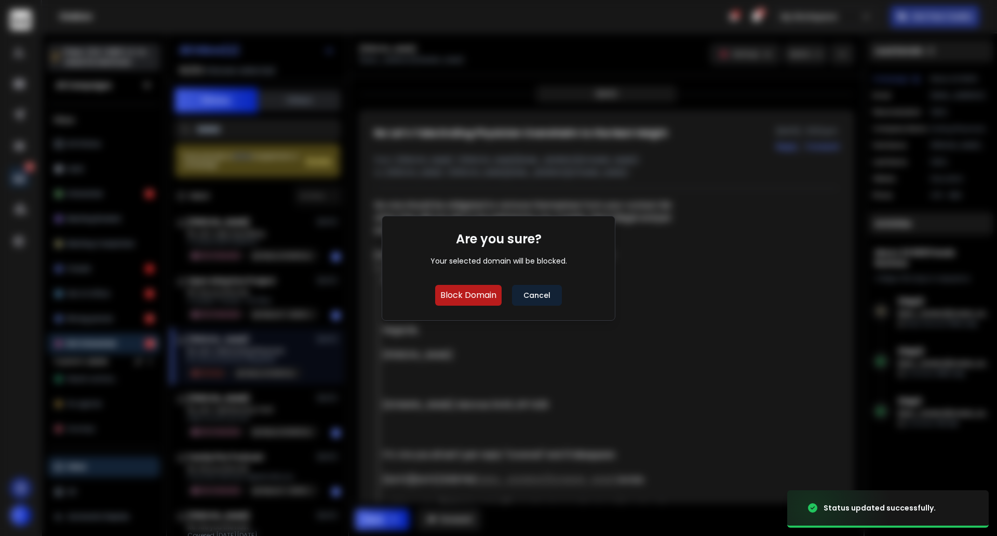
click at [484, 302] on button "Block Domain" at bounding box center [468, 295] width 66 height 21
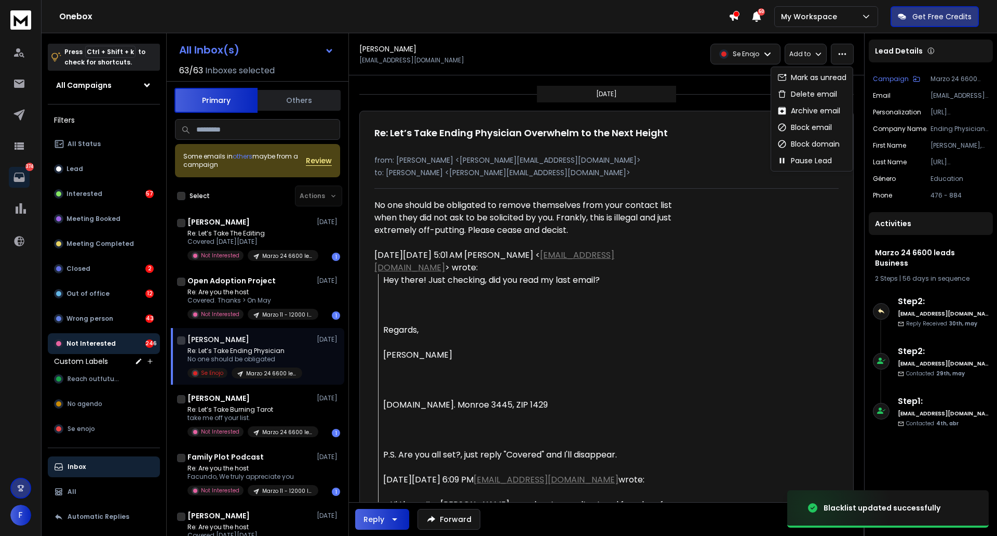
click at [845, 53] on icon "button" at bounding box center [842, 53] width 9 height 9
click at [799, 128] on div "Block email" at bounding box center [805, 127] width 55 height 10
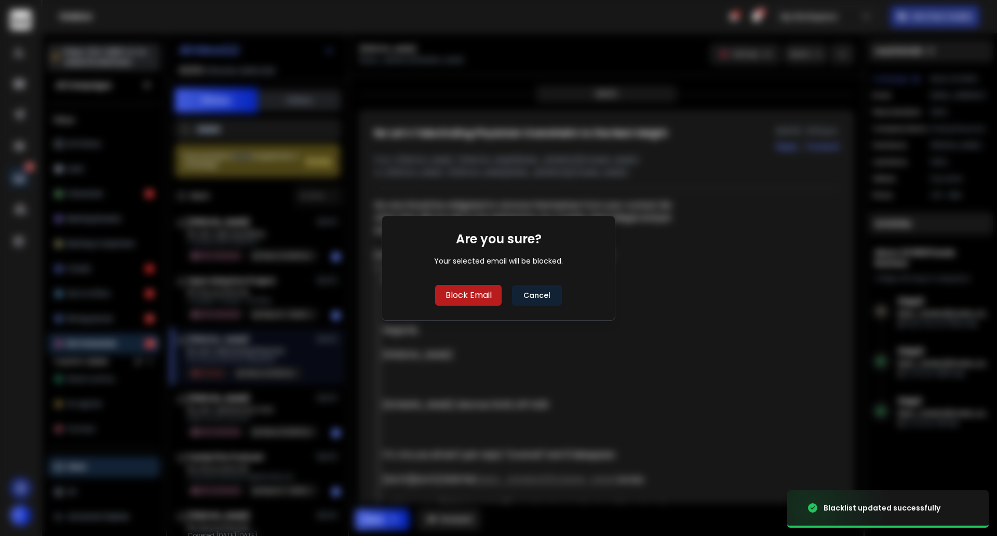
click at [461, 295] on button "Block Email" at bounding box center [468, 295] width 66 height 21
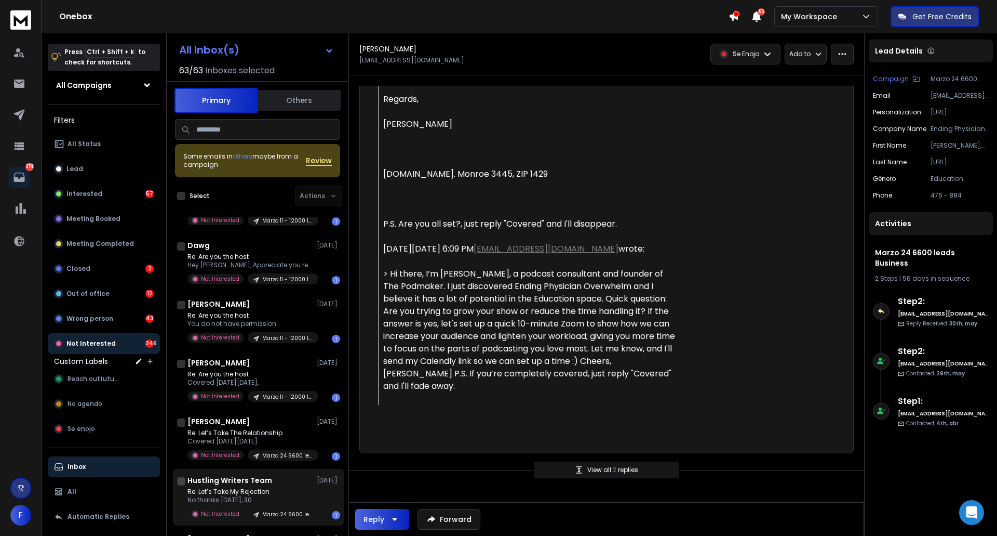
scroll to position [4661, 0]
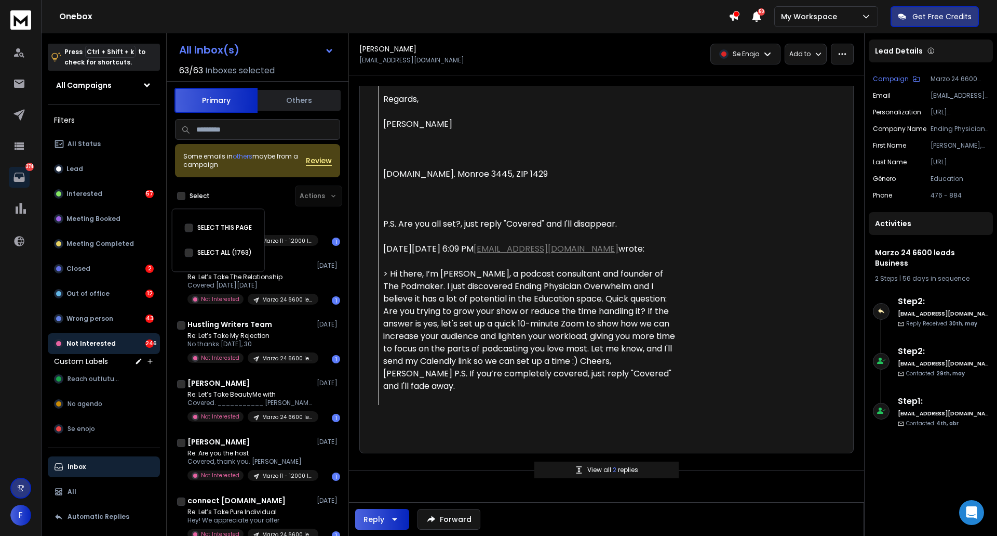
click at [188, 250] on button "SELECT THIS PAGE" at bounding box center [189, 252] width 8 height 8
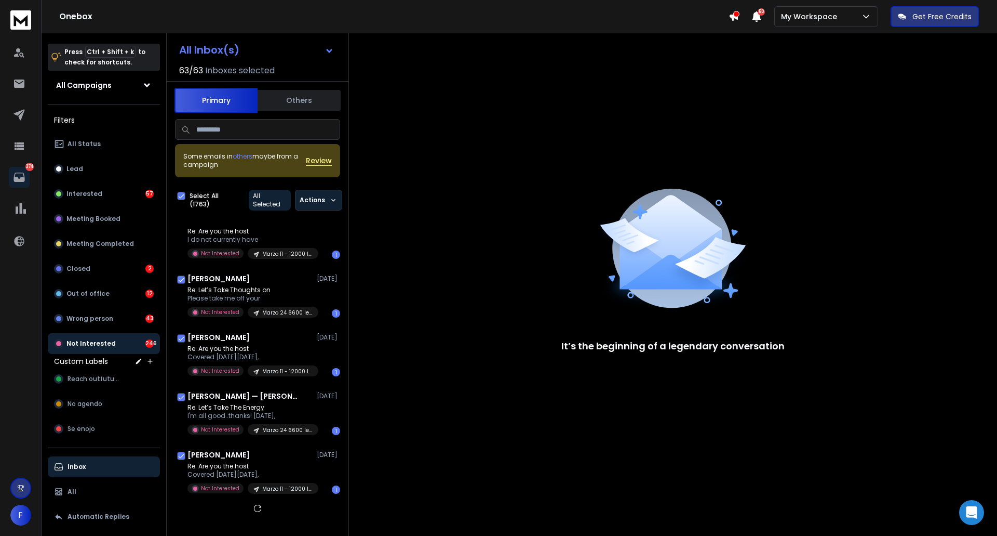
scroll to position [0, 0]
click at [324, 199] on p "Actions" at bounding box center [312, 200] width 25 height 8
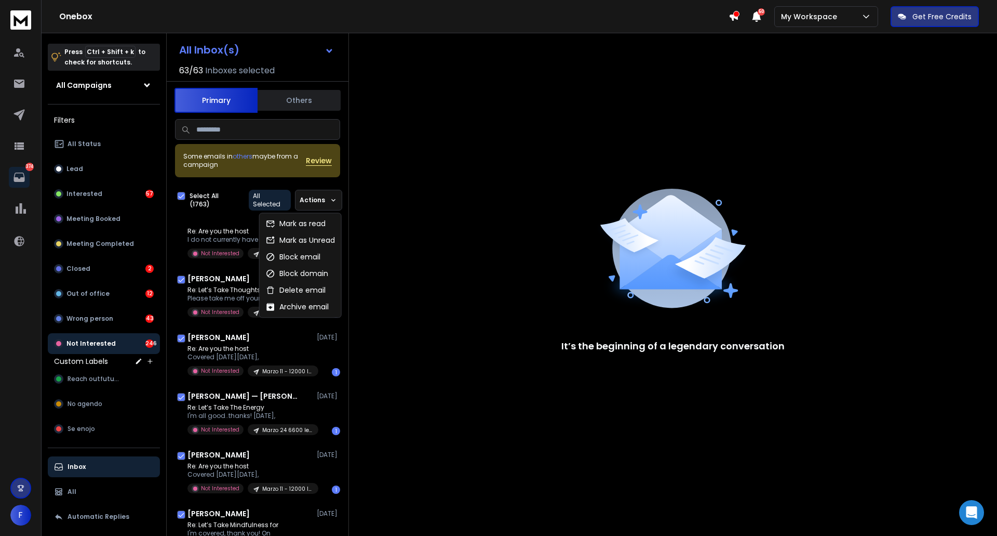
click at [388, 253] on div "It’s the beginning of a legendary conversation" at bounding box center [673, 260] width 648 height 455
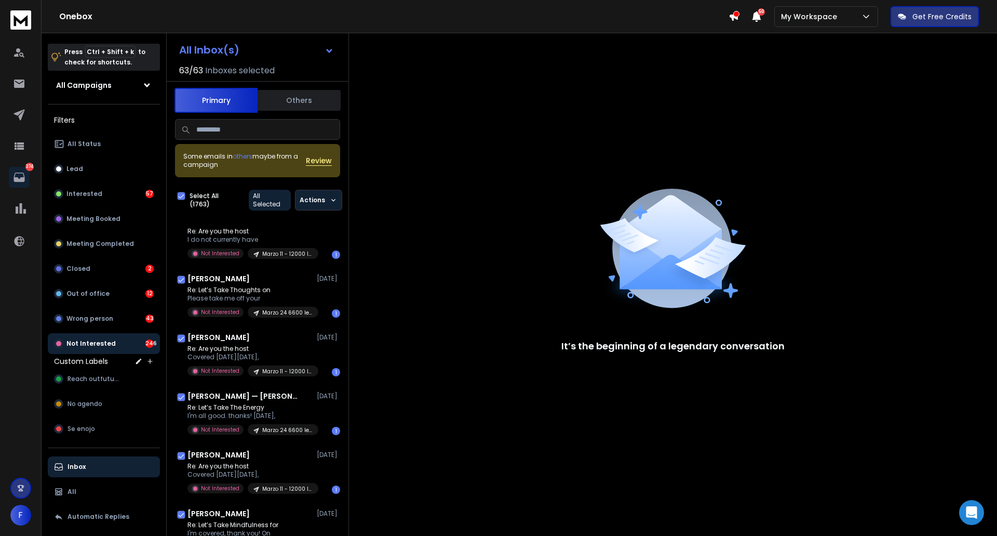
click at [324, 197] on p "Actions" at bounding box center [312, 200] width 25 height 8
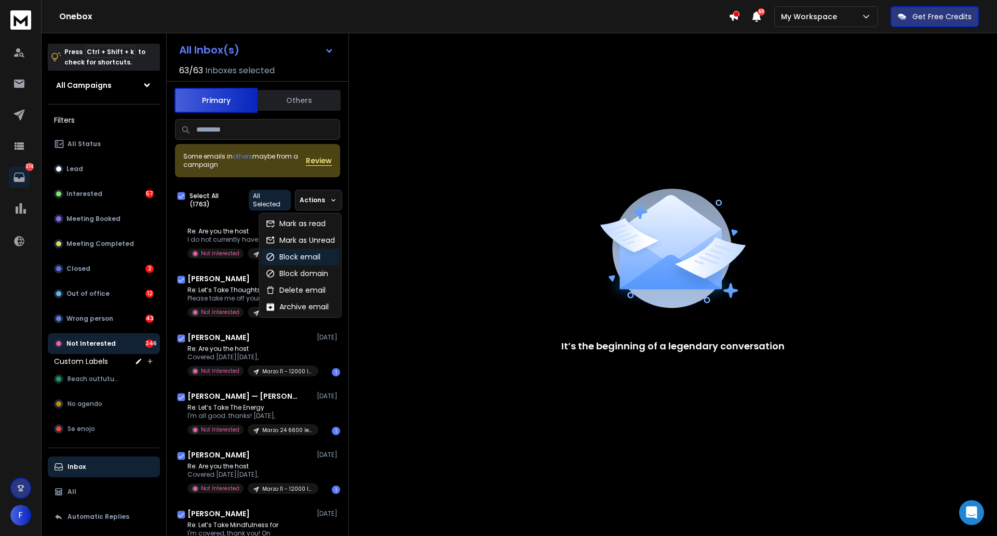
click at [301, 258] on div "Block email" at bounding box center [293, 256] width 55 height 10
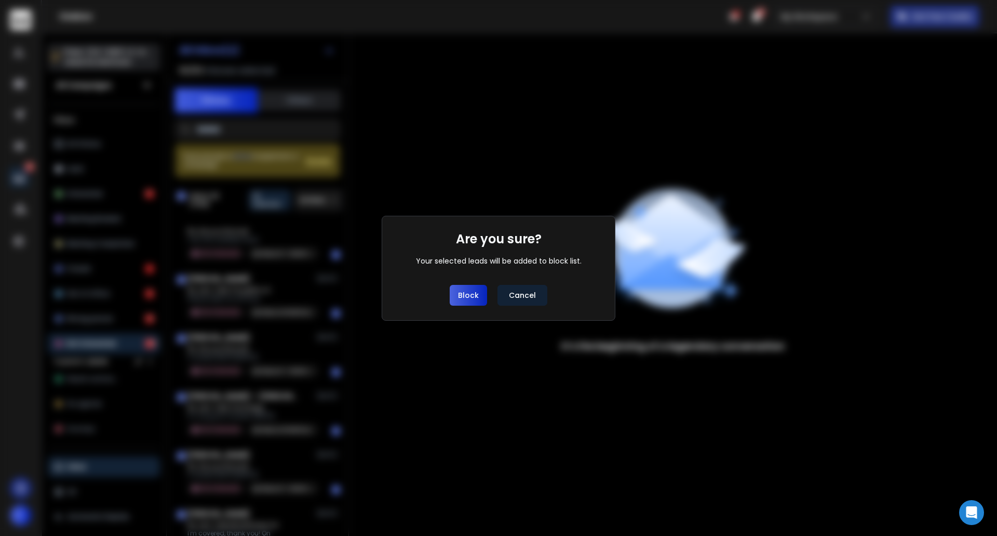
click at [476, 293] on p "Block" at bounding box center [468, 295] width 21 height 10
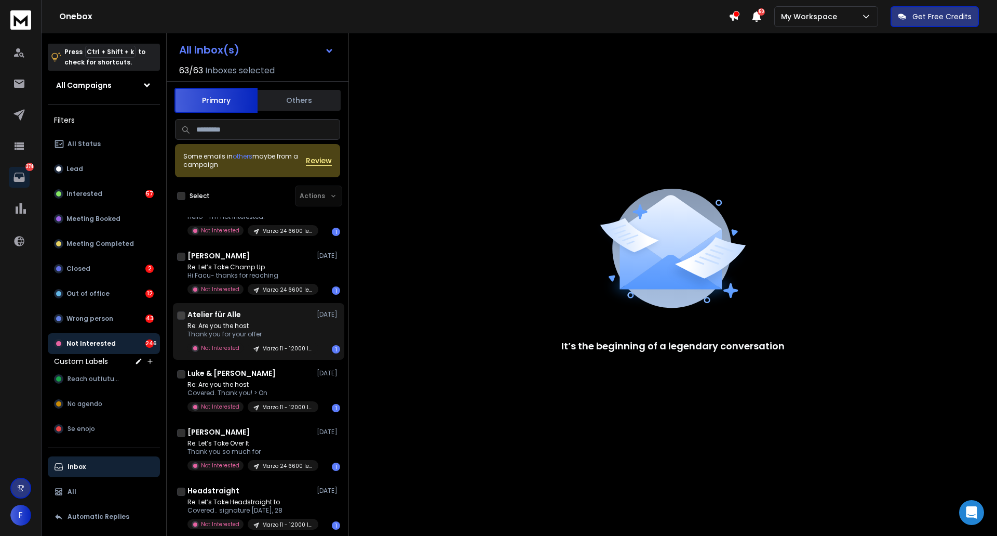
scroll to position [7465, 0]
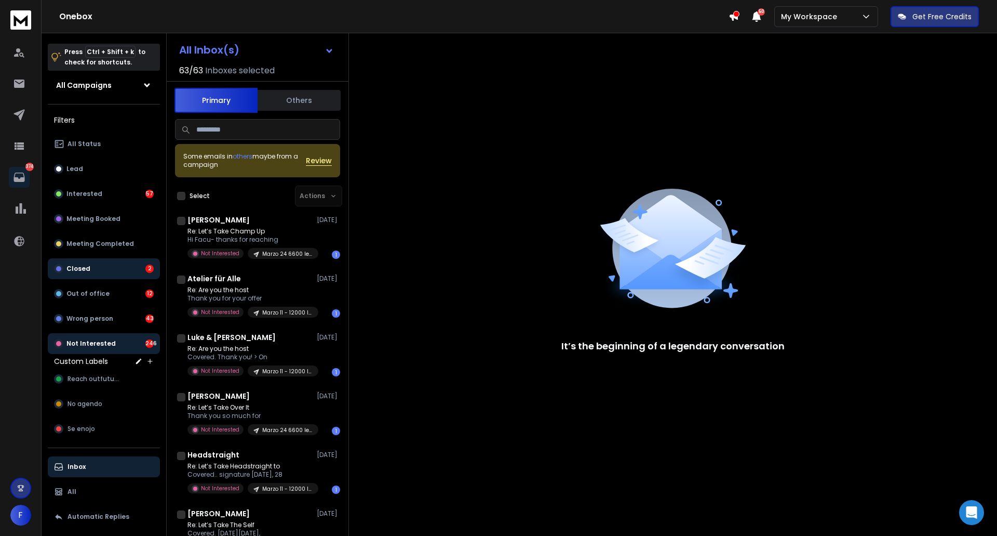
click at [111, 270] on button "Closed 2" at bounding box center [104, 268] width 112 height 21
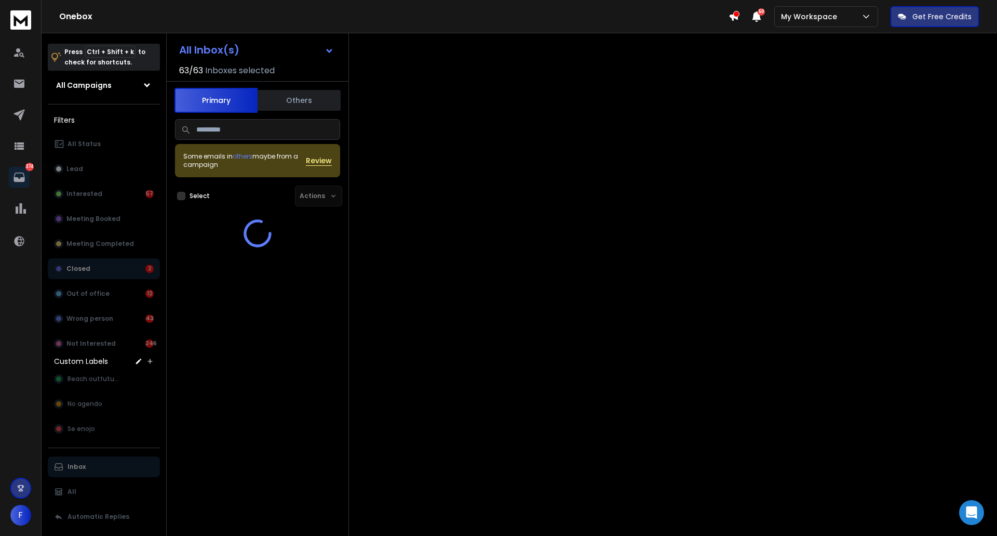
scroll to position [0, 0]
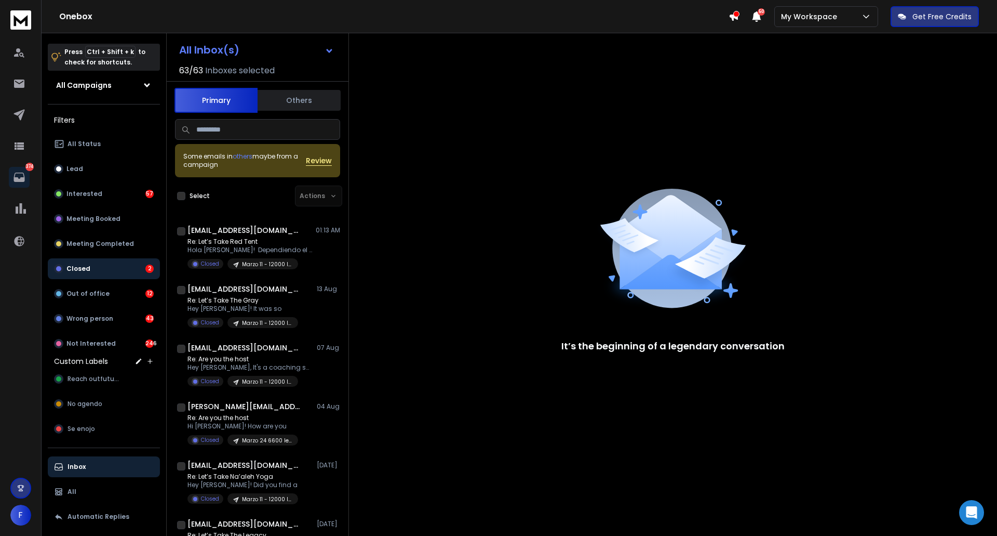
click at [326, 195] on div "Actions" at bounding box center [318, 195] width 47 height 21
click at [189, 252] on button "SELECT THIS PAGE" at bounding box center [189, 252] width 8 height 8
click at [311, 199] on p "Actions" at bounding box center [312, 196] width 25 height 8
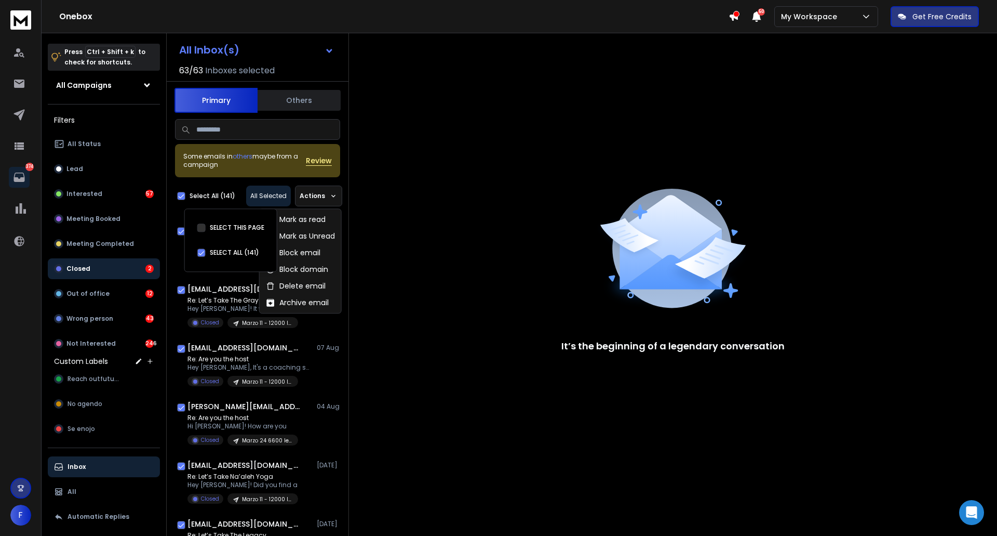
click at [181, 197] on button "SELECT THIS PAGE" at bounding box center [181, 196] width 8 height 8
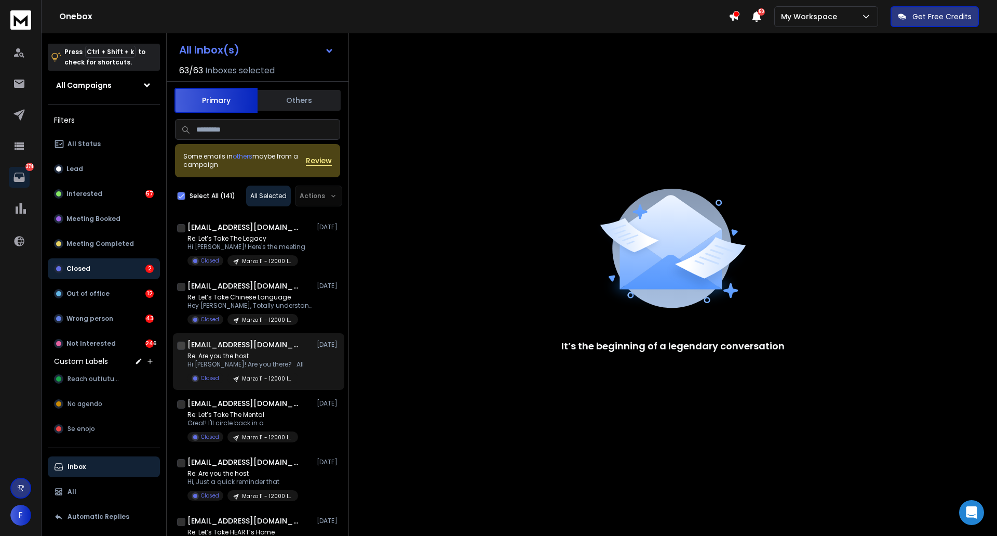
scroll to position [312, 0]
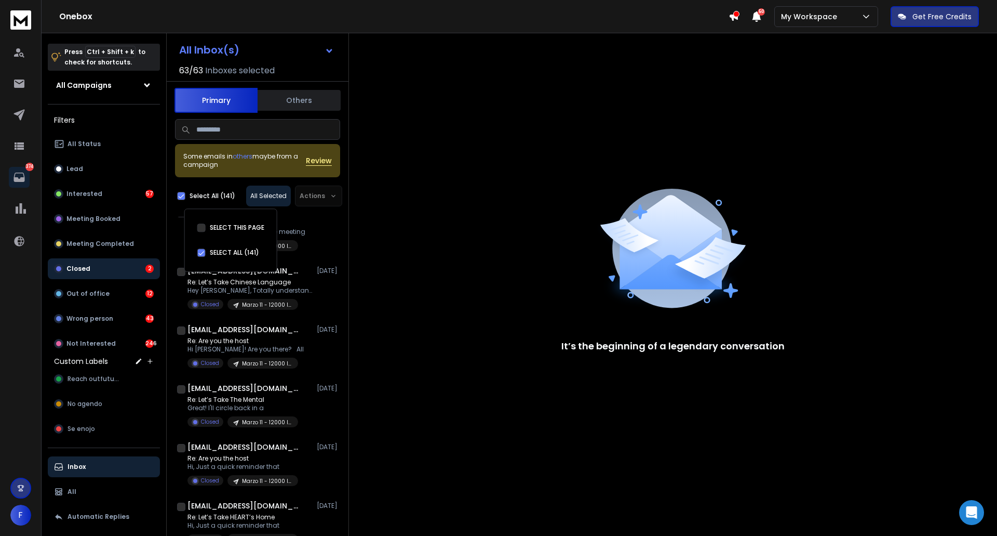
click at [473, 141] on div "It’s the beginning of a legendary conversation" at bounding box center [673, 260] width 648 height 455
